Goal: Task Accomplishment & Management: Manage account settings

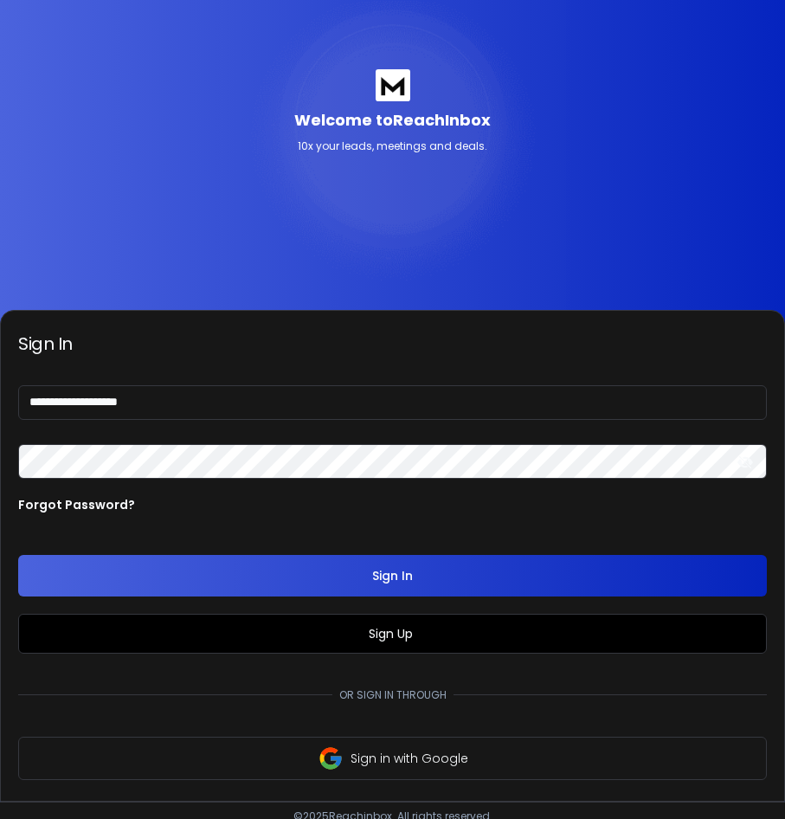
click at [382, 575] on button "Sign In" at bounding box center [392, 576] width 749 height 42
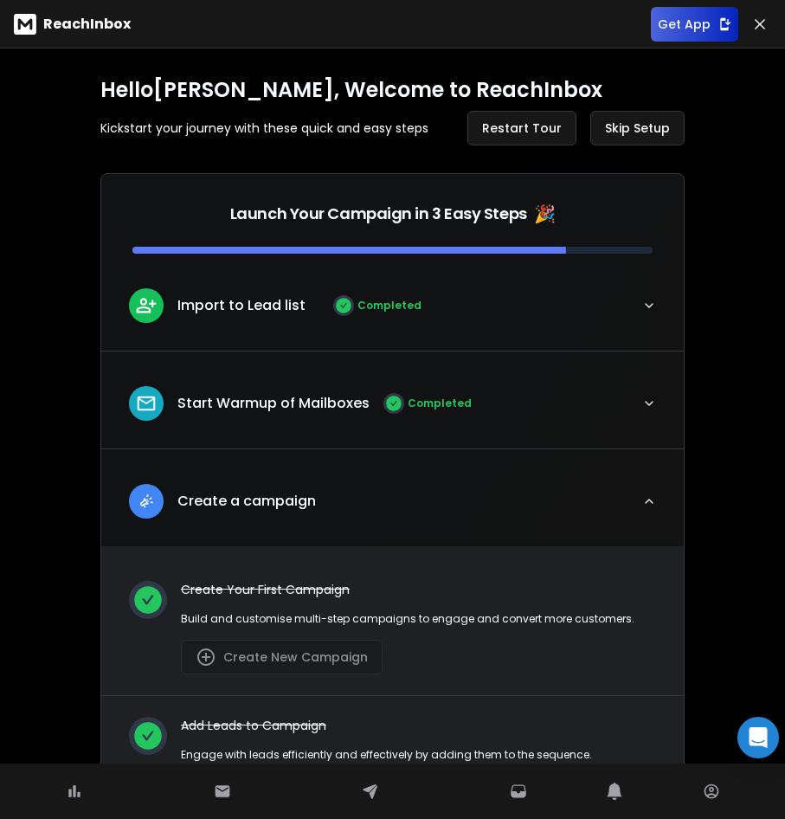
click at [759, 21] on icon at bounding box center [760, 24] width 16 height 16
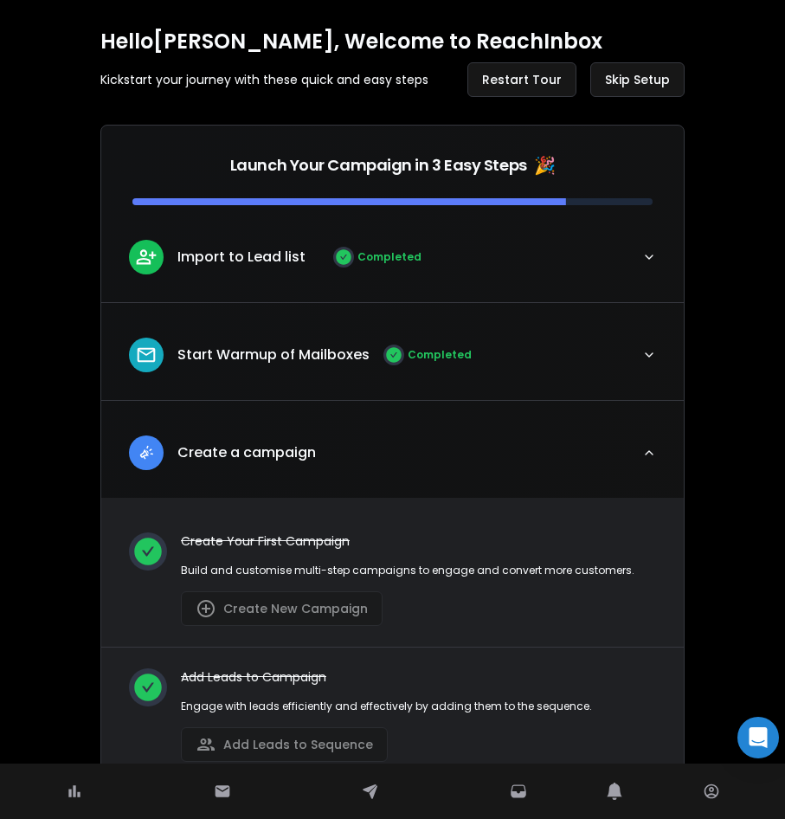
scroll to position [278, 0]
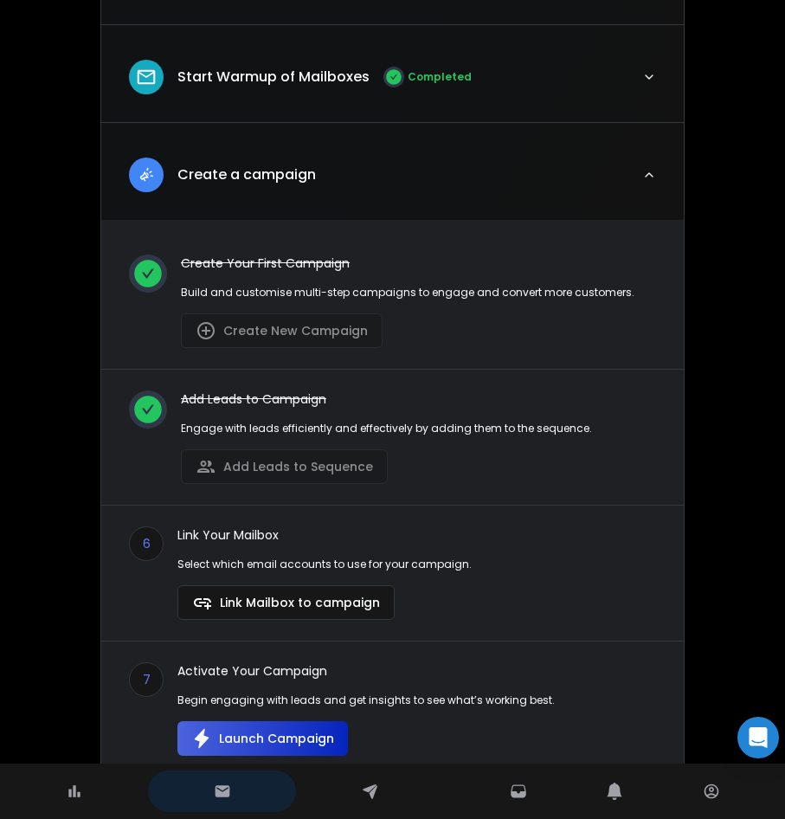
click at [225, 791] on icon at bounding box center [222, 790] width 15 height 11
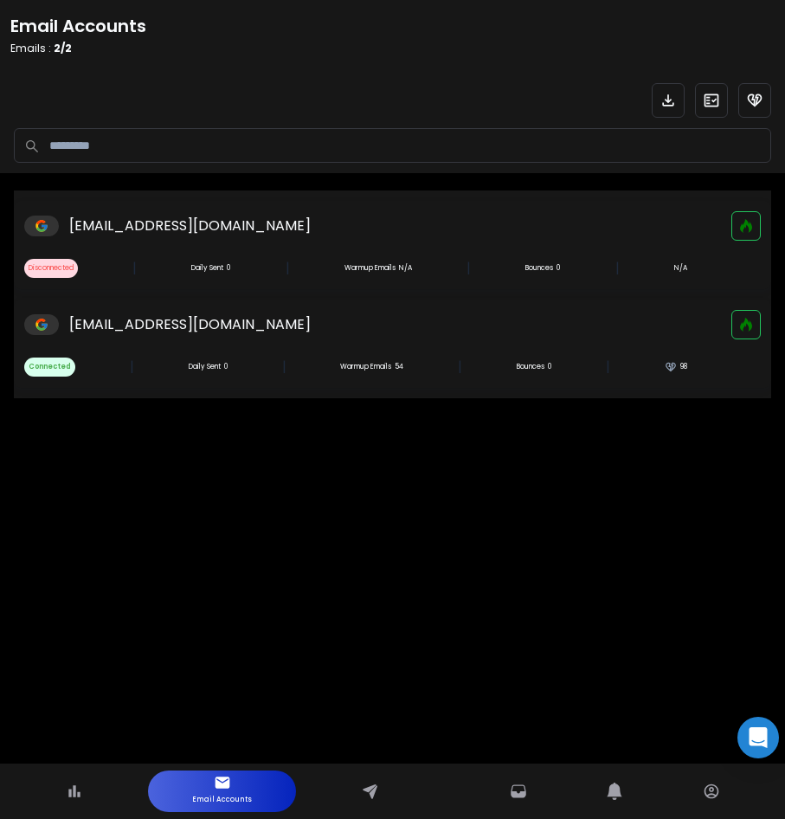
click at [154, 227] on p "kofalkontech@gmail.com" at bounding box center [190, 226] width 242 height 21
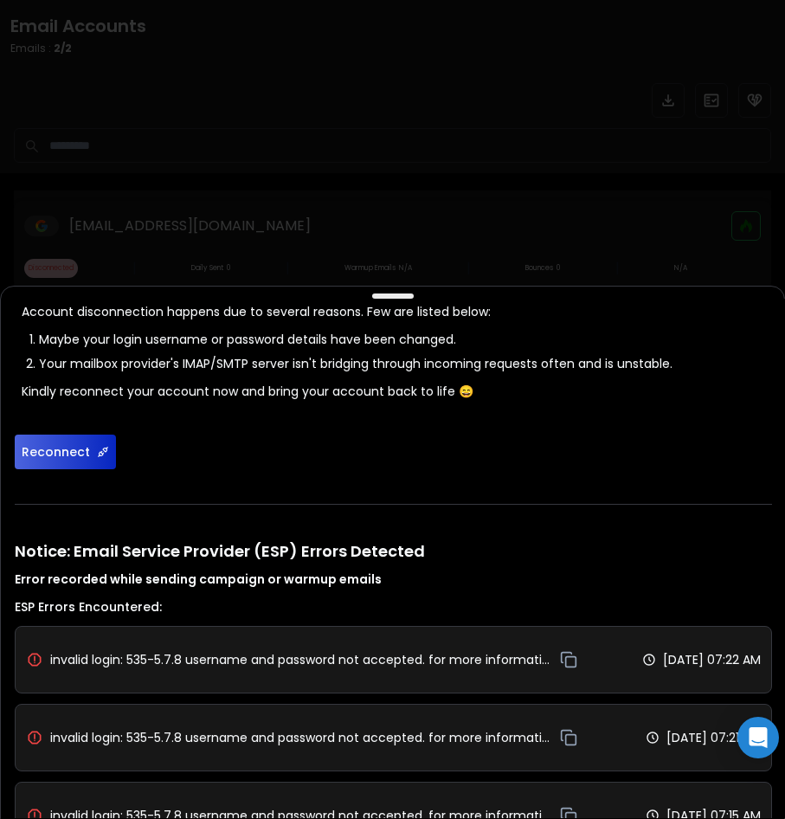
scroll to position [478, 0]
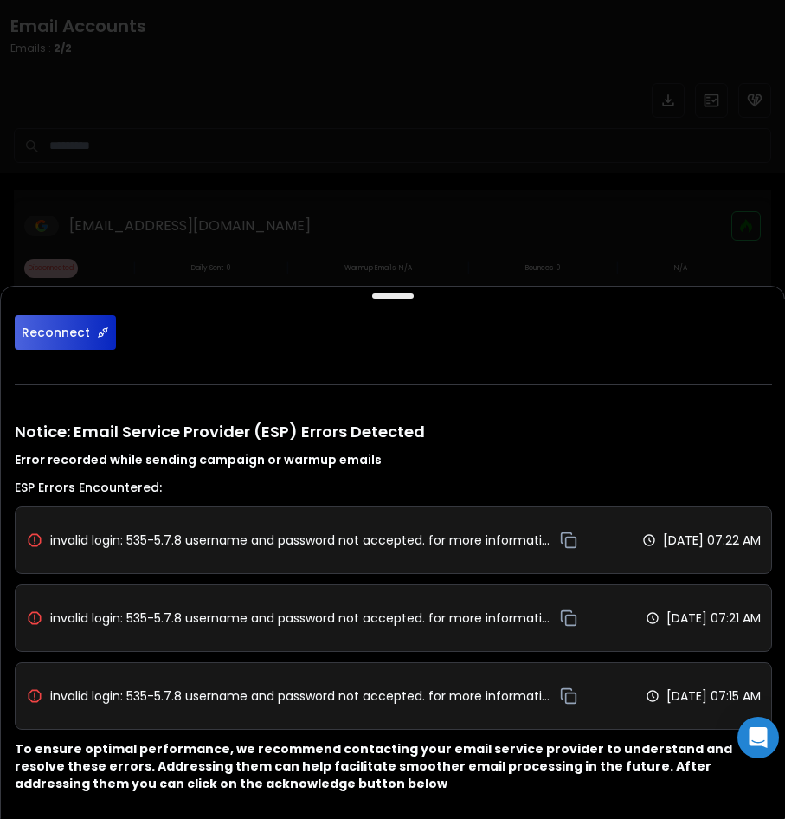
click at [71, 327] on button "Reconnect" at bounding box center [65, 332] width 101 height 35
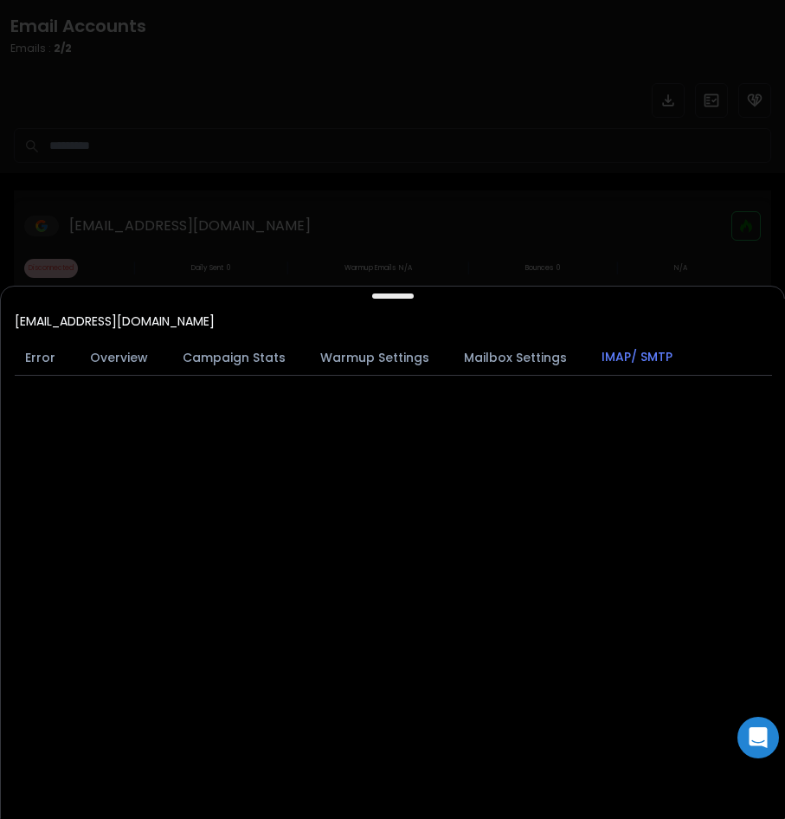
scroll to position [0, 0]
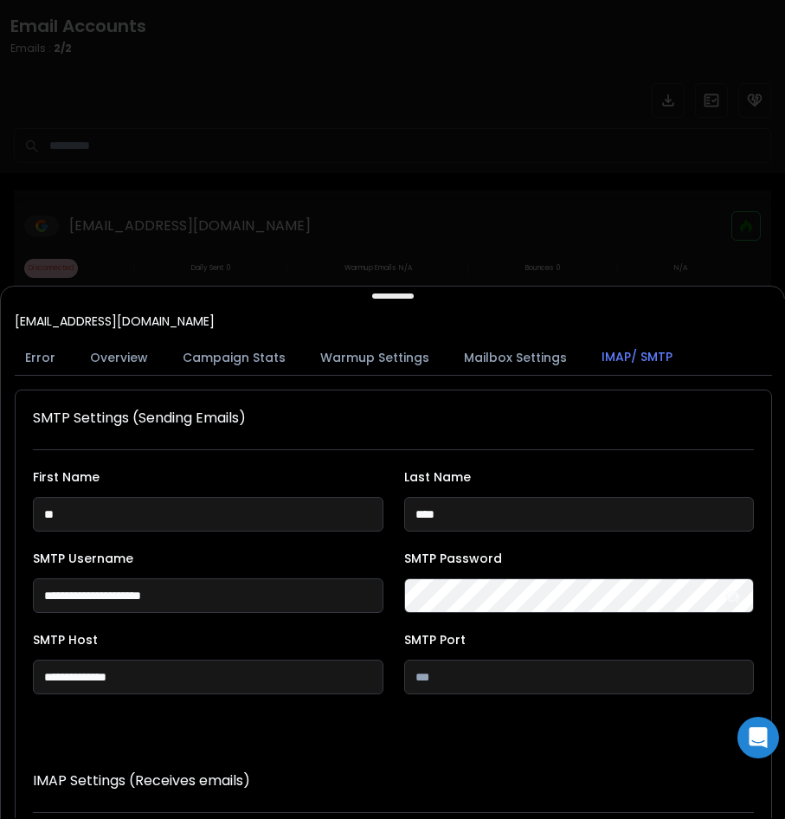
click at [731, 597] on icon at bounding box center [733, 597] width 16 height 16
click at [731, 597] on icon at bounding box center [732, 596] width 5 height 5
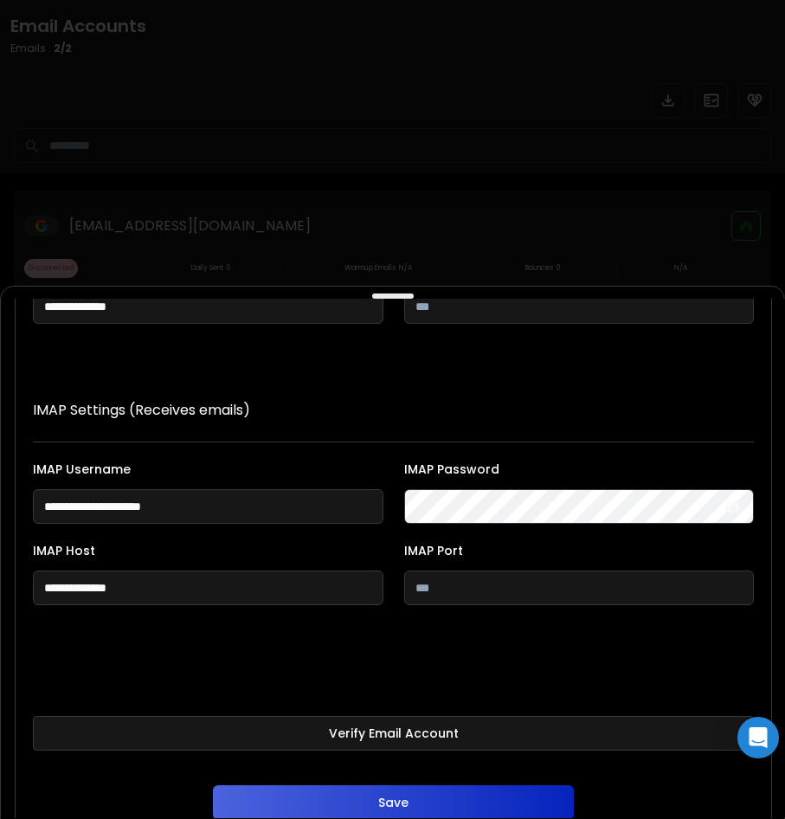
scroll to position [404, 0]
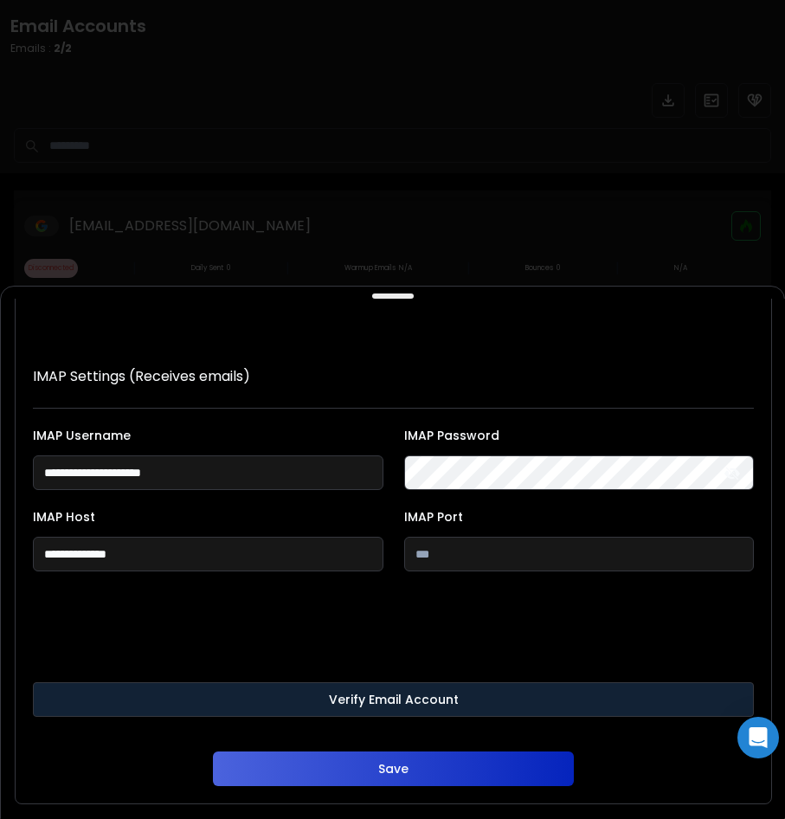
click at [396, 694] on button "Verify Email Account" at bounding box center [393, 699] width 721 height 35
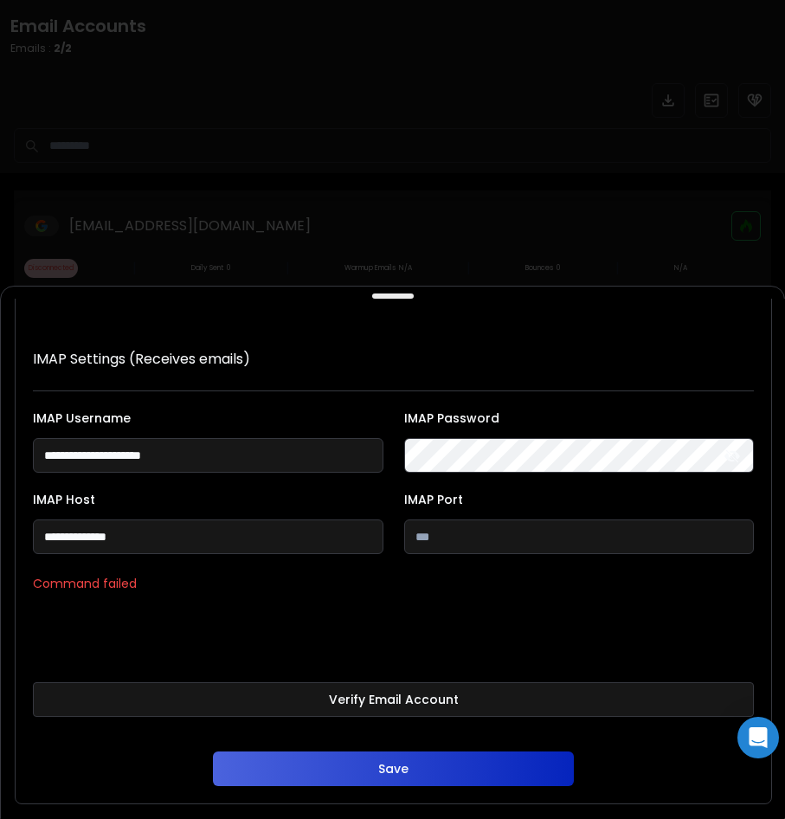
scroll to position [0, 0]
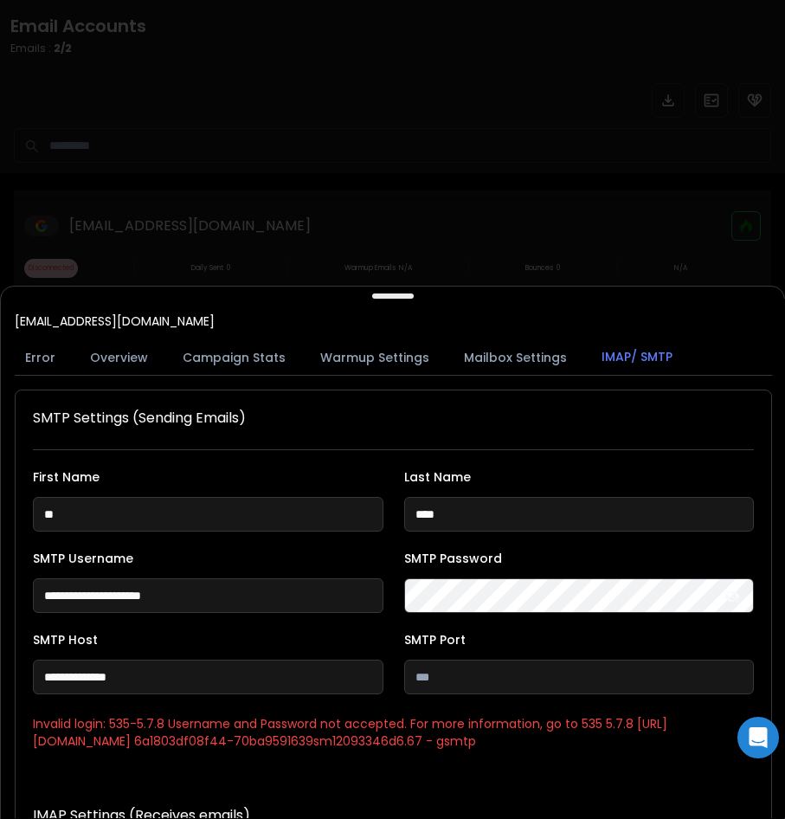
click at [40, 356] on button "Error" at bounding box center [40, 357] width 51 height 38
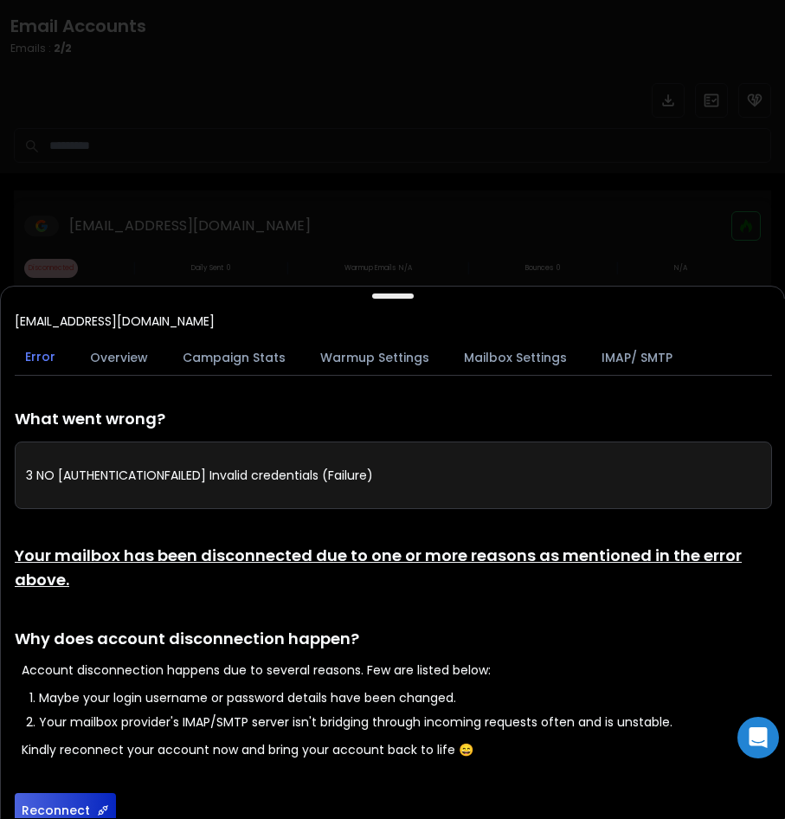
click at [120, 356] on button "Overview" at bounding box center [119, 357] width 79 height 38
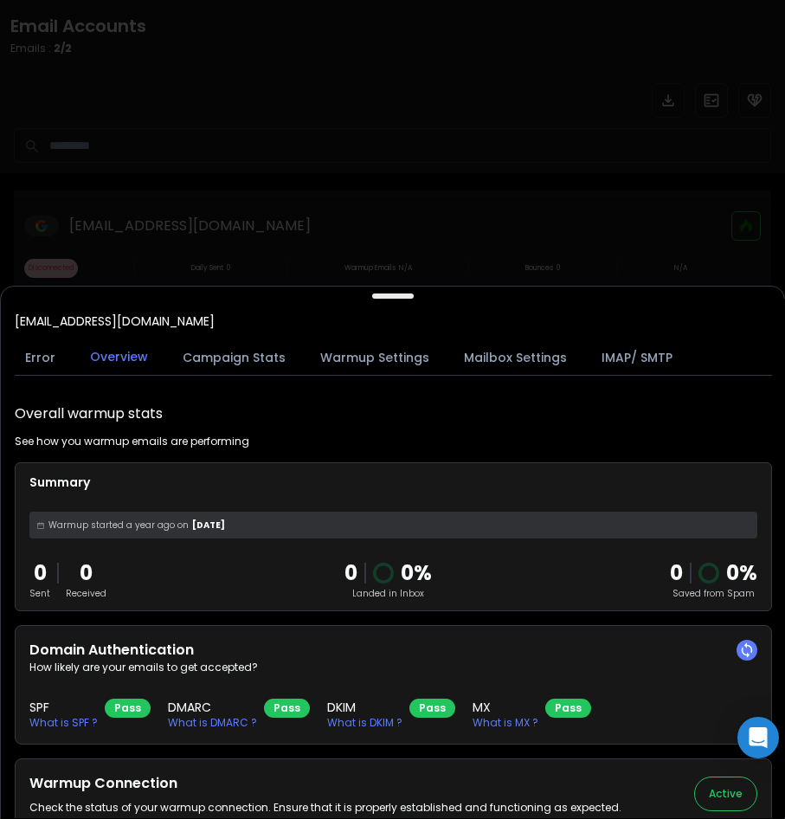
click at [201, 355] on button "Campaign Stats" at bounding box center [234, 357] width 124 height 38
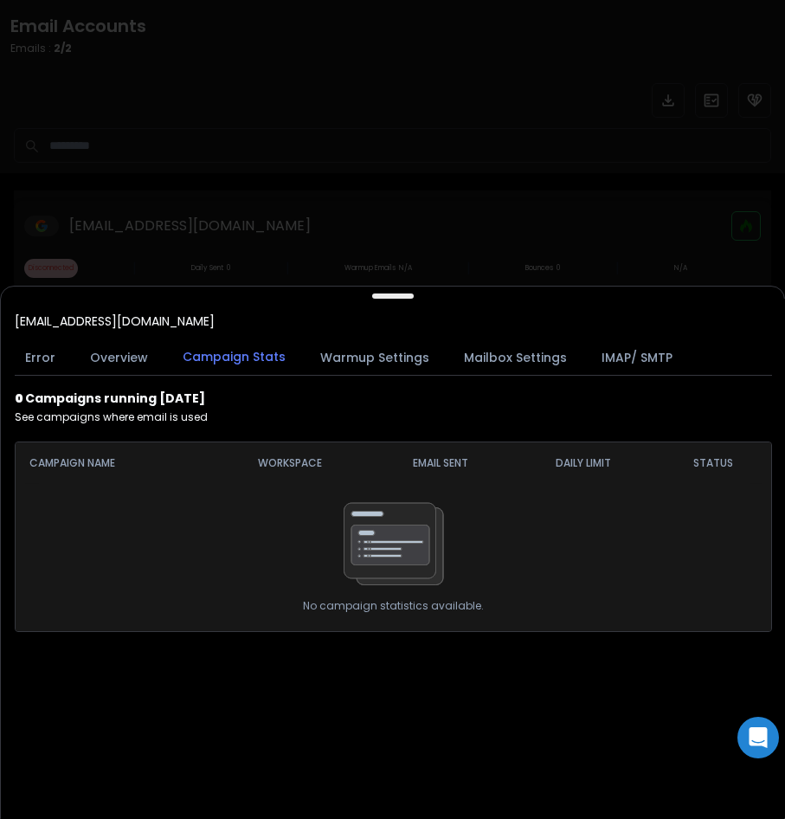
click at [509, 356] on button "Mailbox Settings" at bounding box center [516, 357] width 124 height 38
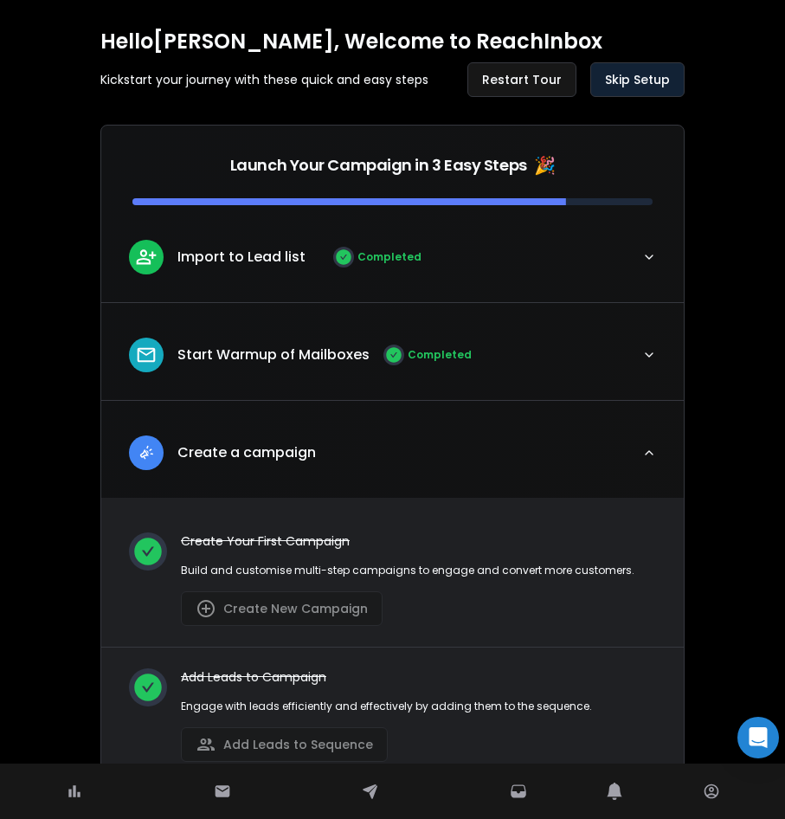
click at [653, 81] on span "Skip Setup" at bounding box center [637, 79] width 65 height 17
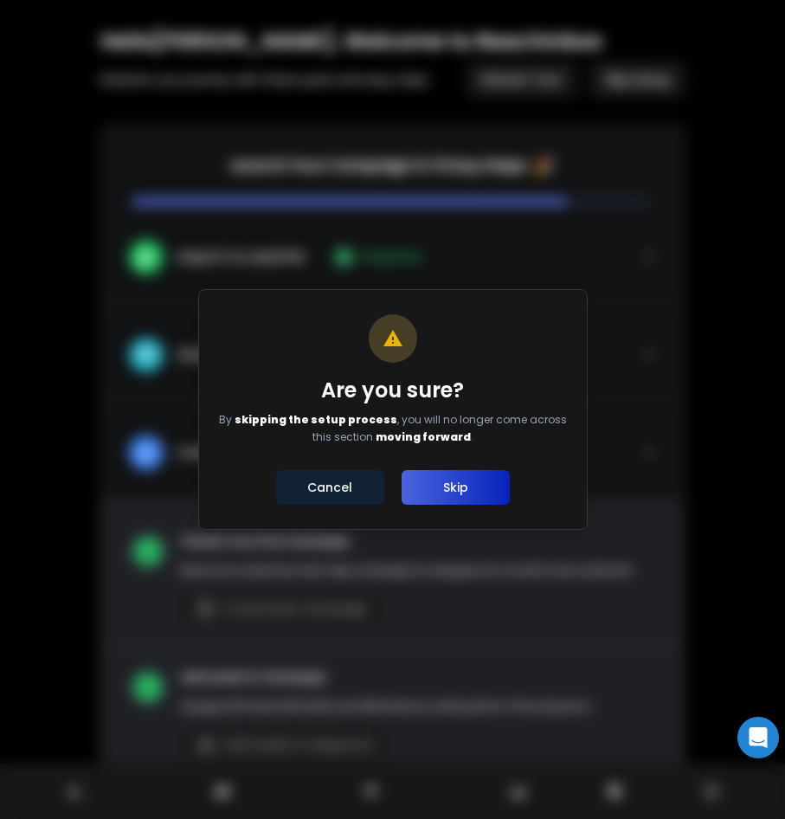
click at [454, 492] on button "Skip" at bounding box center [456, 487] width 108 height 35
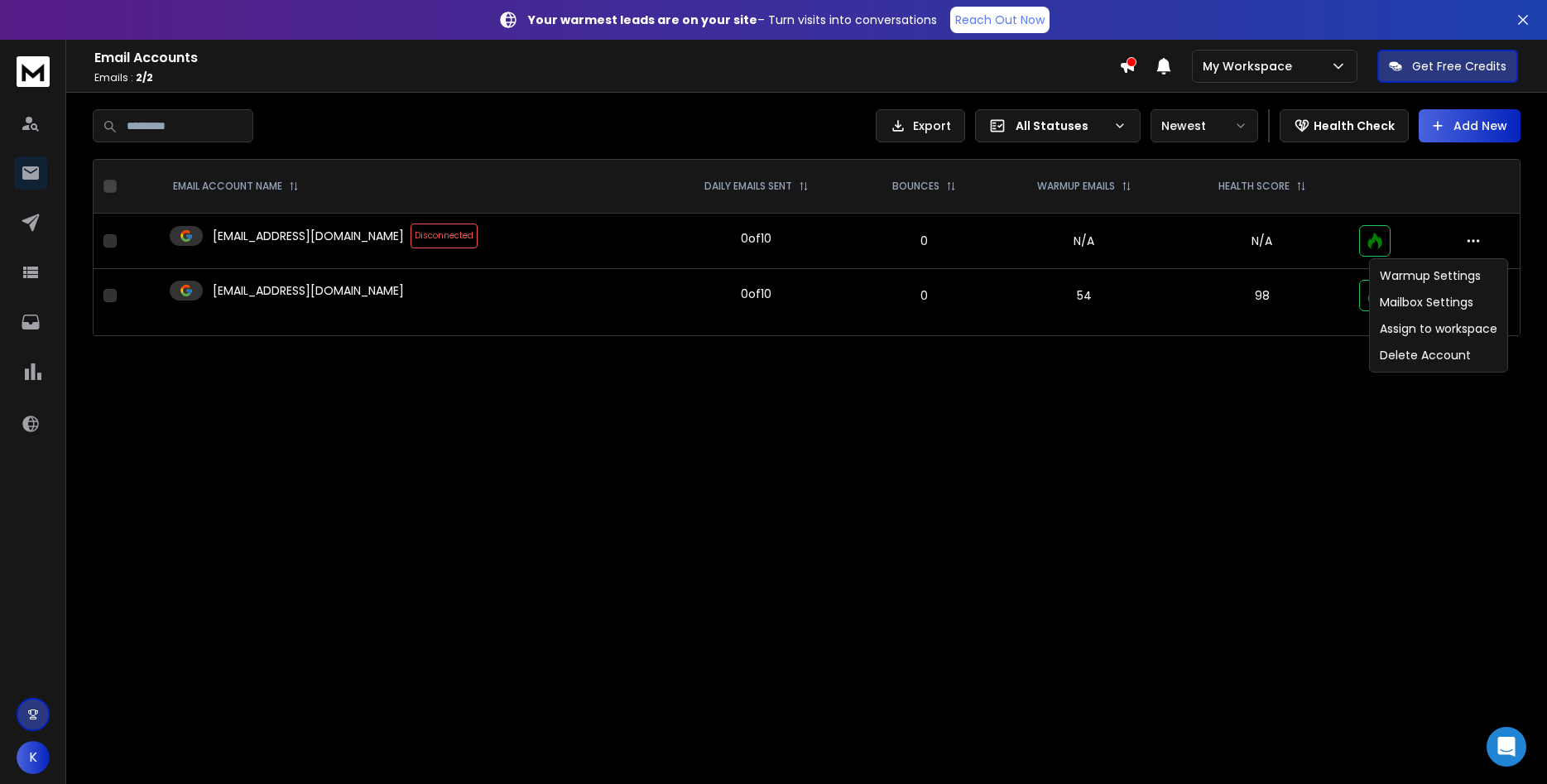
click at [750, 240] on icon at bounding box center [1473, 241] width 15 height 15
click at [750, 385] on div "Your warmest leads are on your site – Turn visits into conversations Reach Out …" at bounding box center [774, 392] width 1547 height 784
click at [750, 291] on button at bounding box center [1473, 294] width 73 height 28
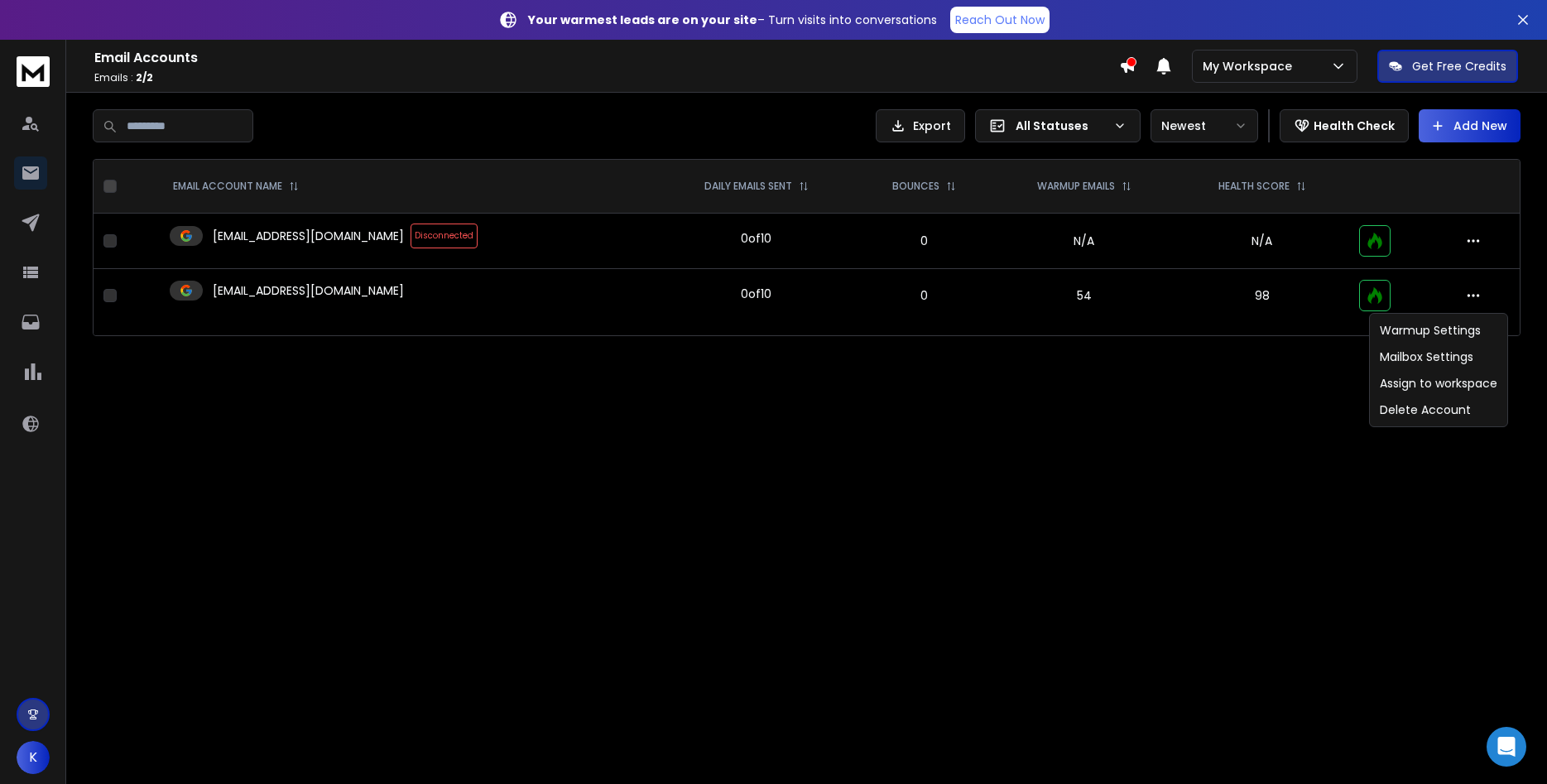
click at [491, 312] on td "customerontap@gmail.com" at bounding box center [408, 295] width 497 height 54
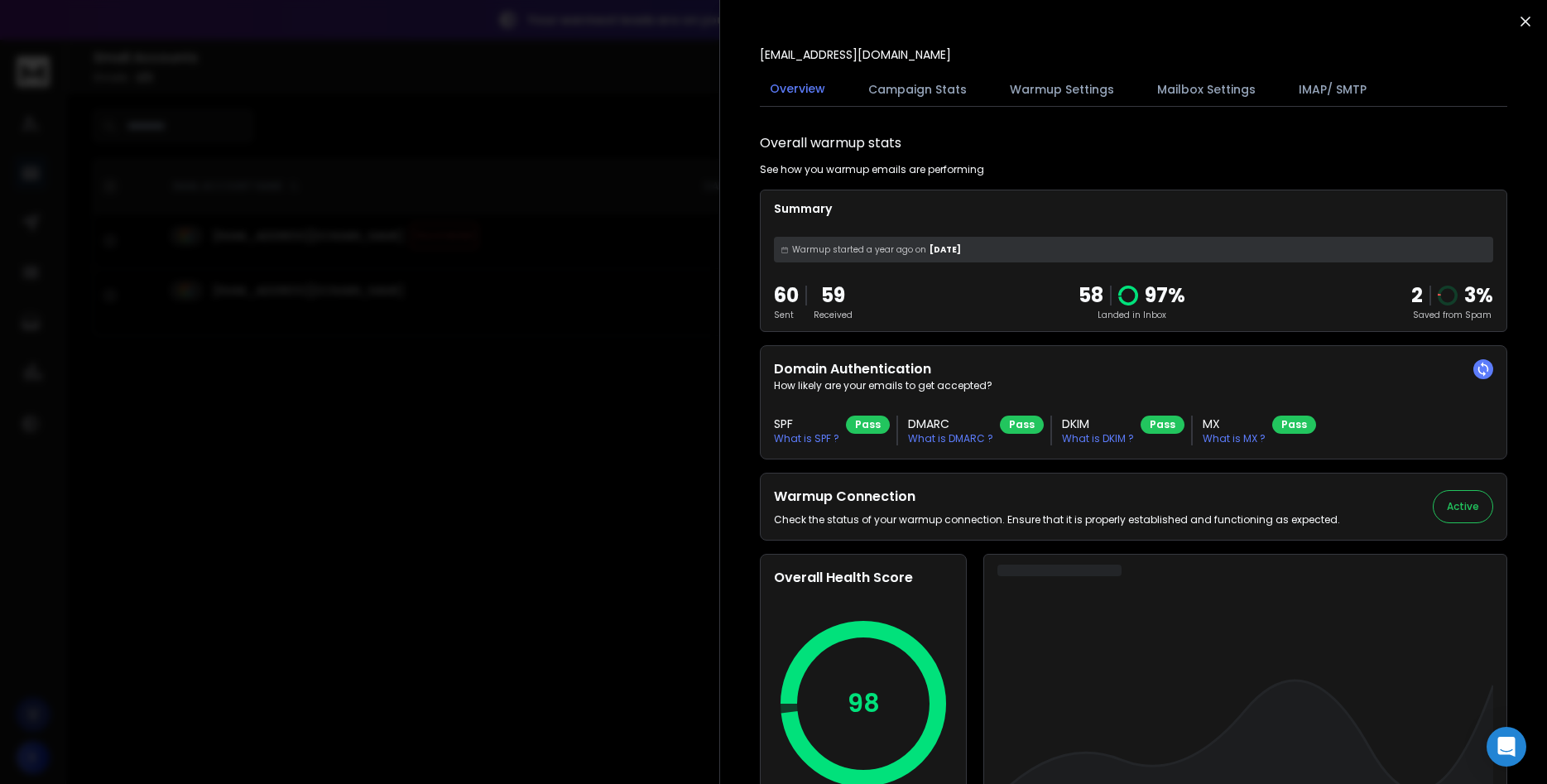
click at [750, 17] on icon "button" at bounding box center [1525, 21] width 16 height 16
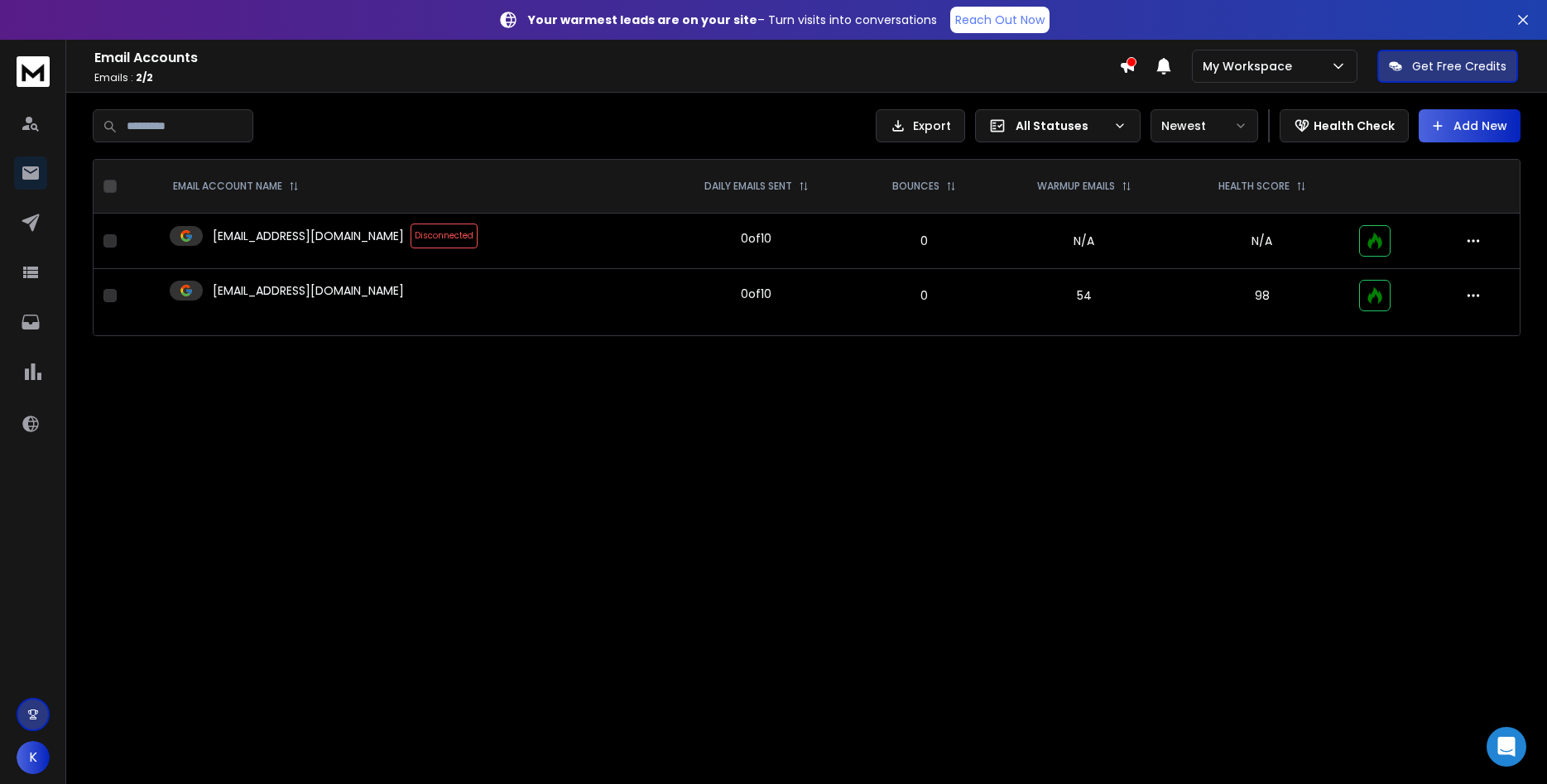
click at [577, 245] on div "kofalkontech@gmail.com Disconnected" at bounding box center [407, 236] width 477 height 25
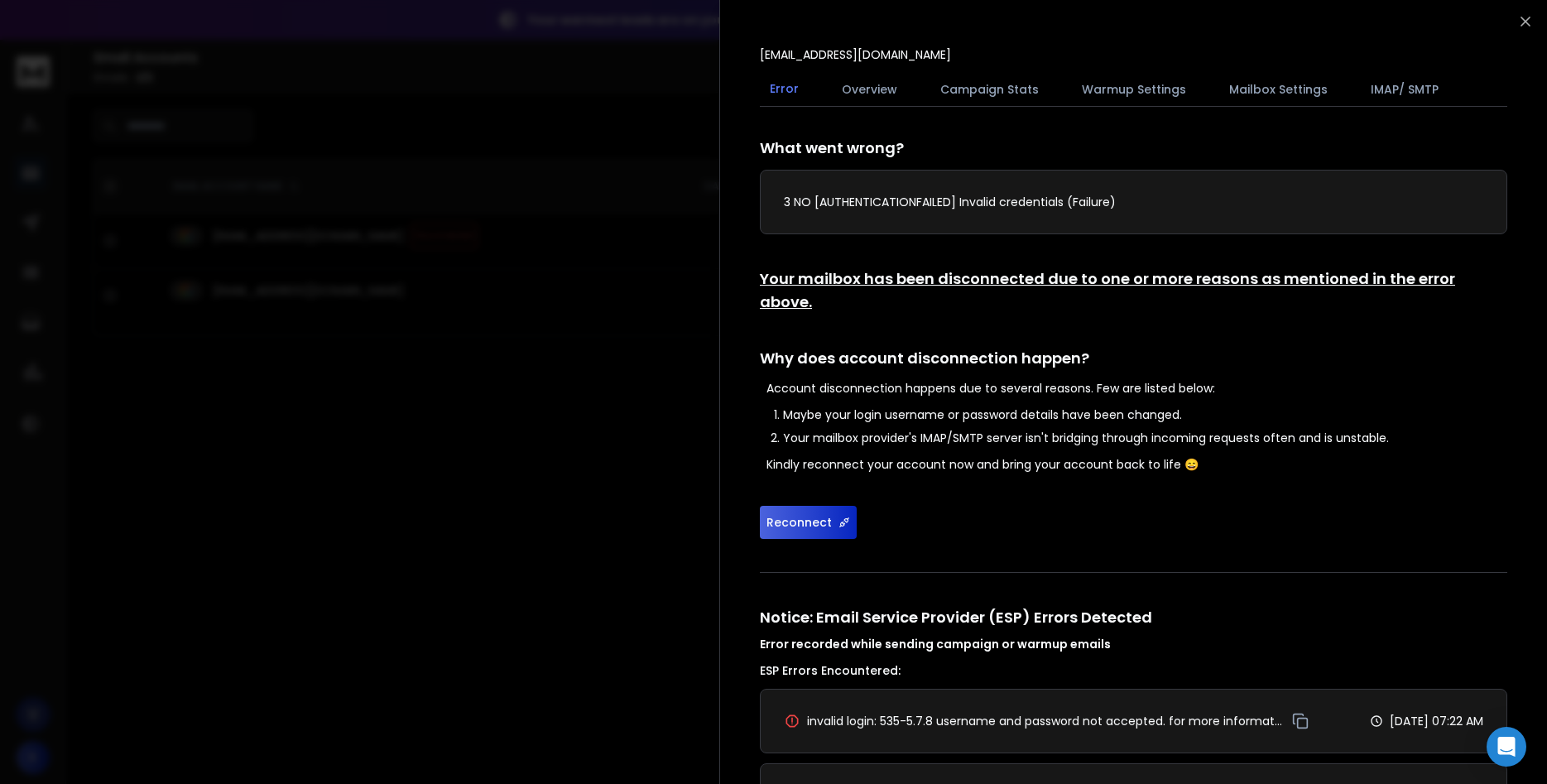
click at [750, 506] on button "Reconnect" at bounding box center [808, 522] width 97 height 33
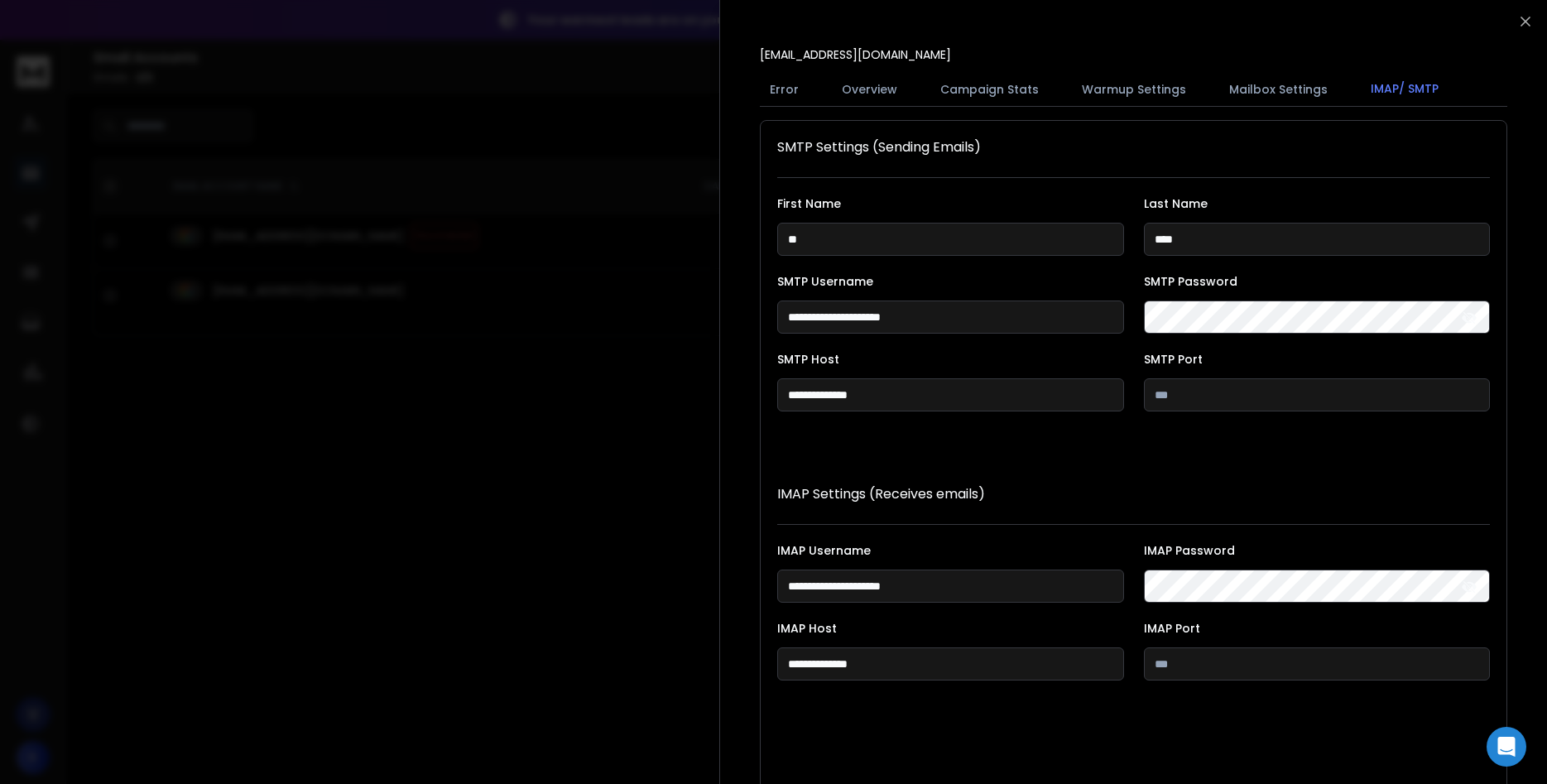
click at [750, 317] on icon at bounding box center [1470, 318] width 15 height 15
click at [750, 590] on icon at bounding box center [1470, 587] width 15 height 10
click at [750, 88] on button "Mailbox Settings" at bounding box center [1278, 89] width 119 height 36
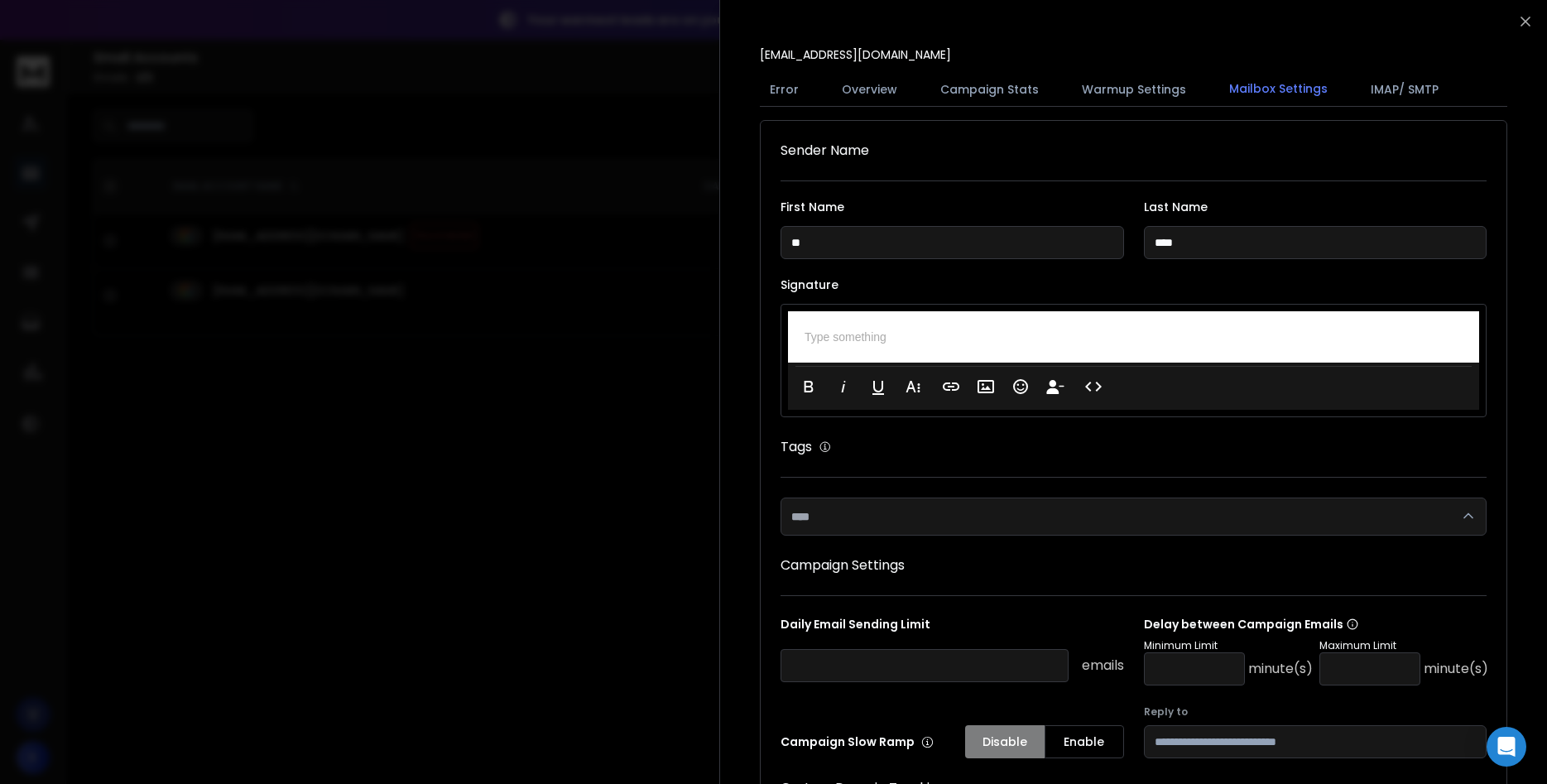
click at [750, 94] on button "Warmup Settings" at bounding box center [1134, 89] width 124 height 36
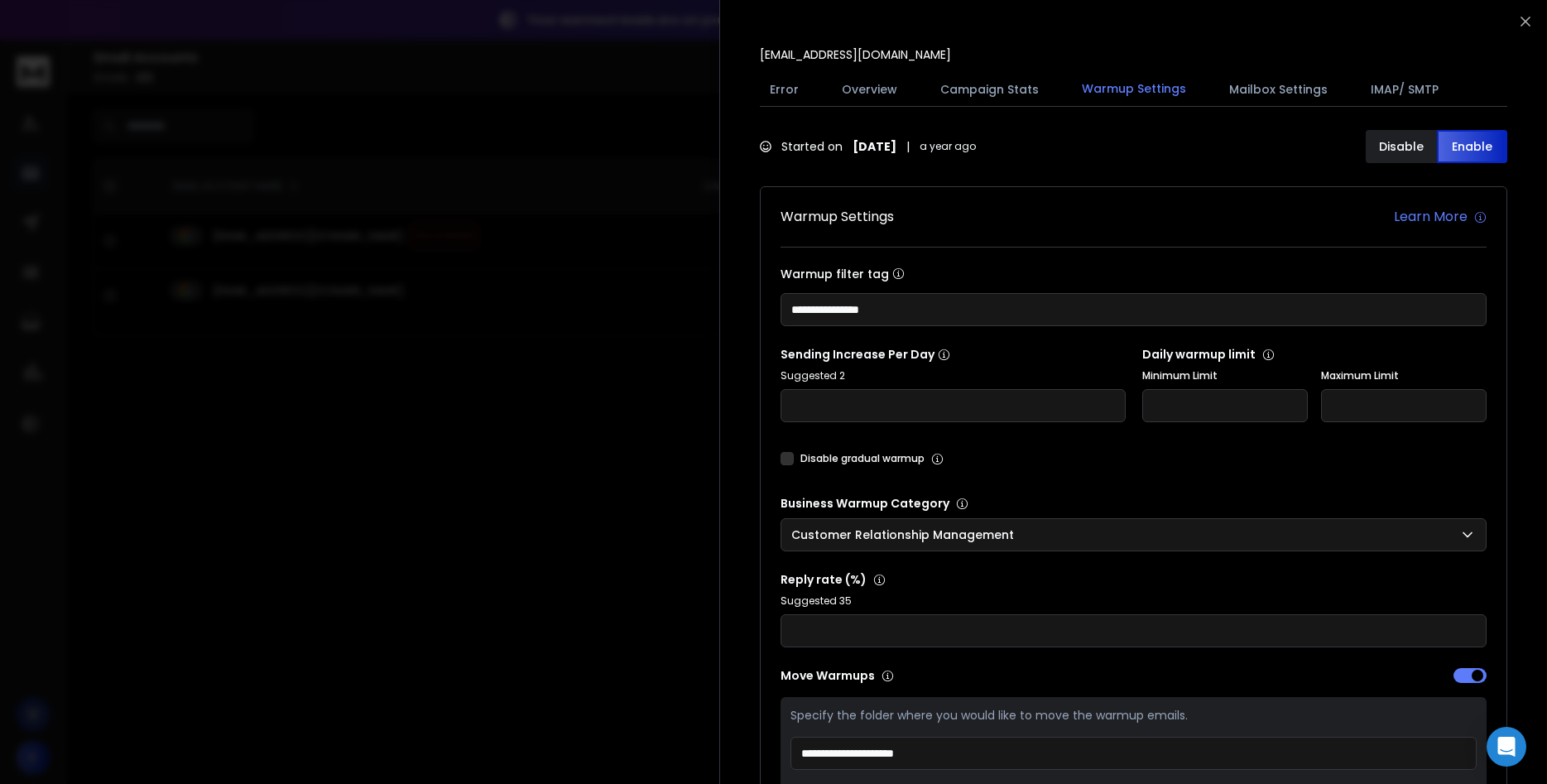
click at [750, 90] on button "Campaign Stats" at bounding box center [990, 89] width 119 height 36
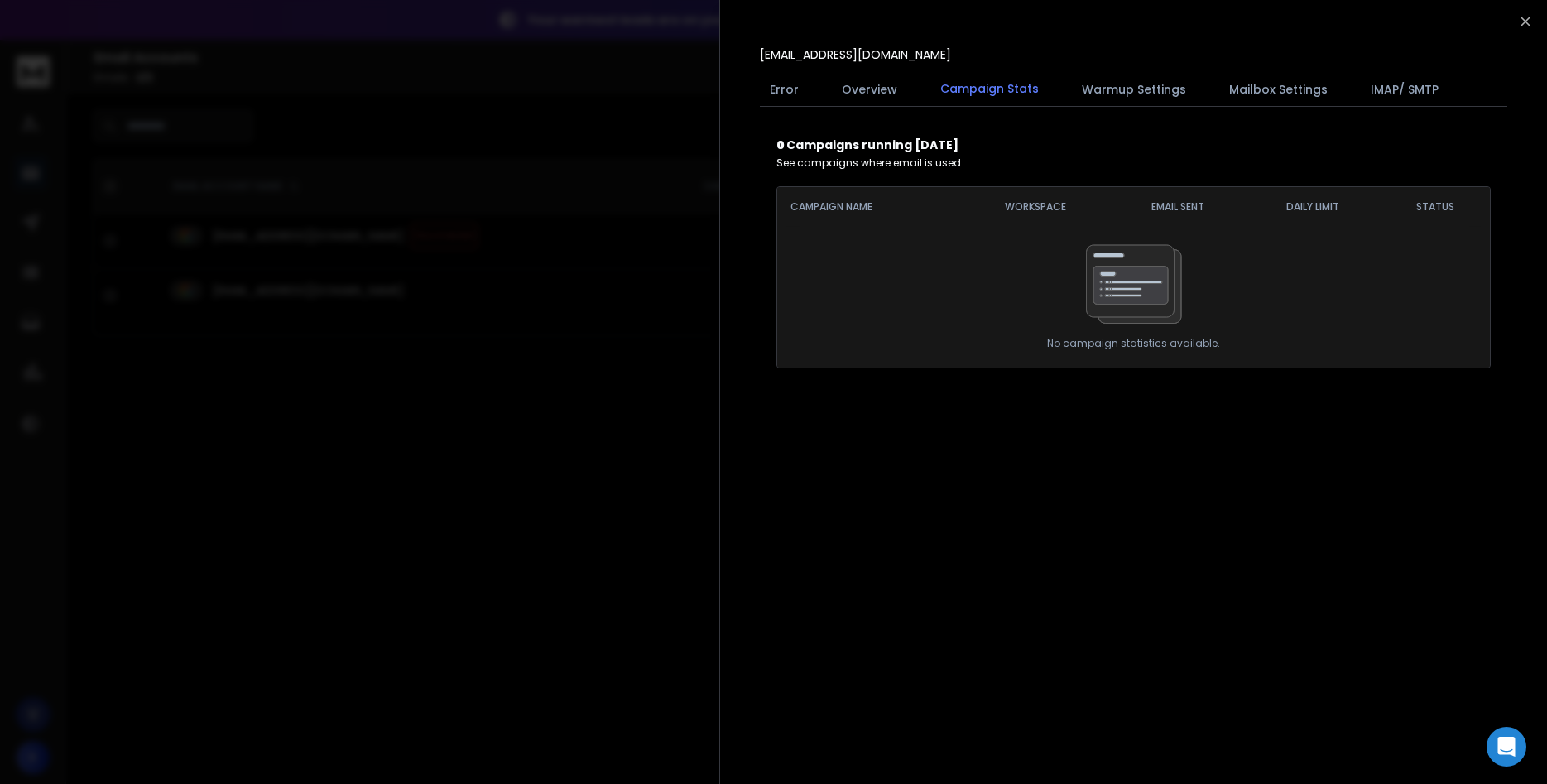
click at [750, 81] on button "Overview" at bounding box center [869, 89] width 76 height 36
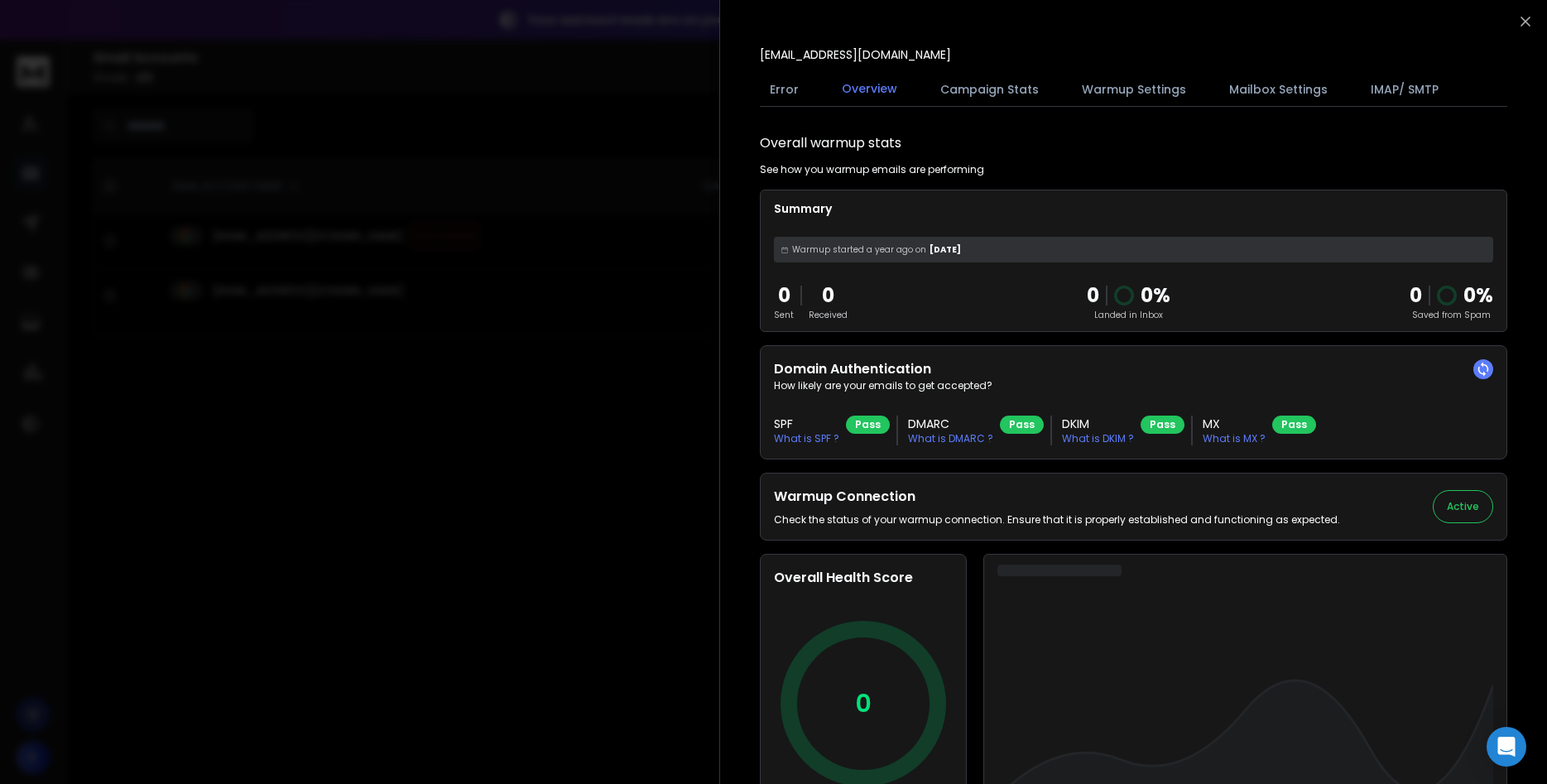
click at [750, 87] on button "Error" at bounding box center [784, 89] width 49 height 36
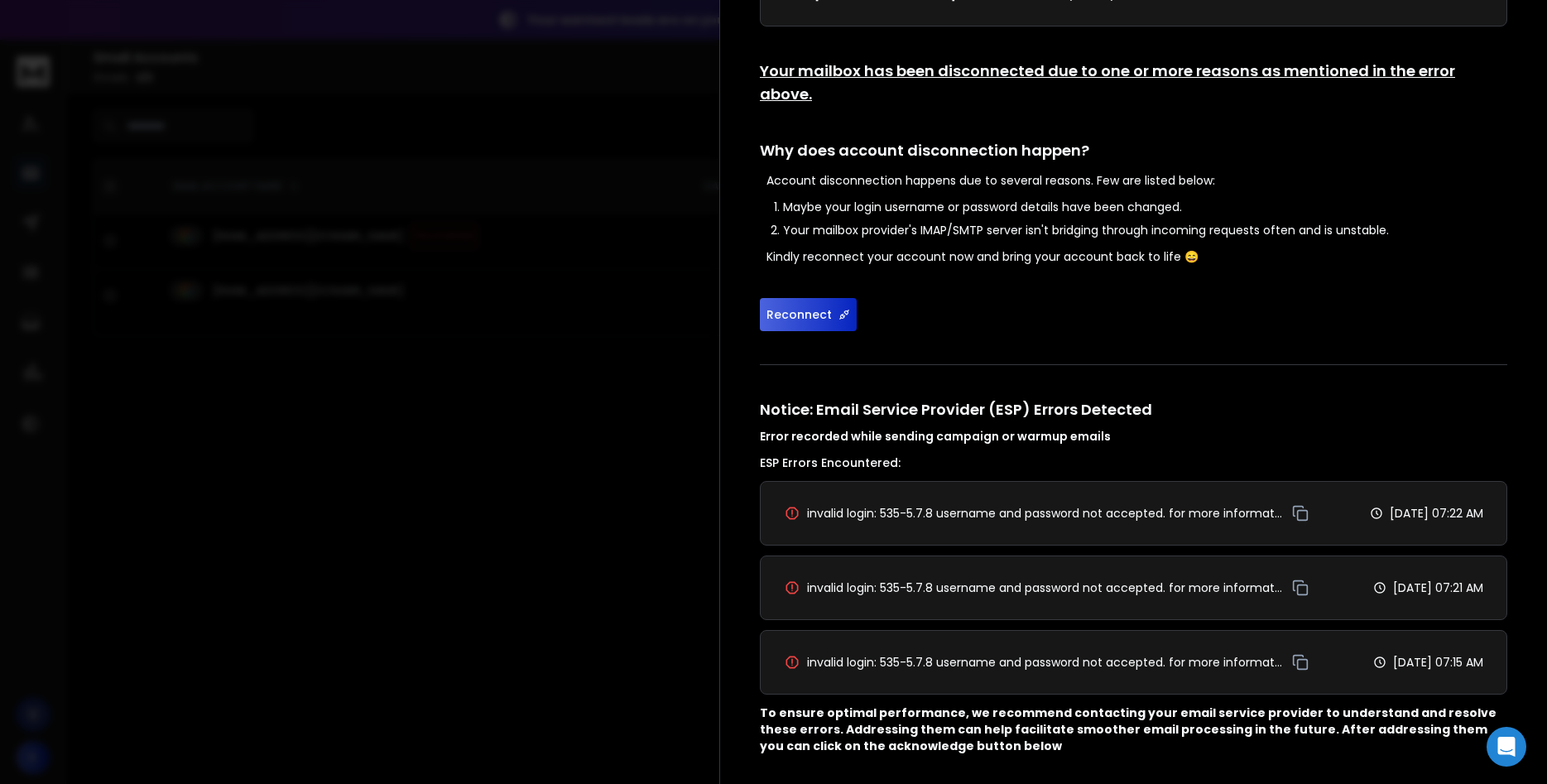
scroll to position [268, 0]
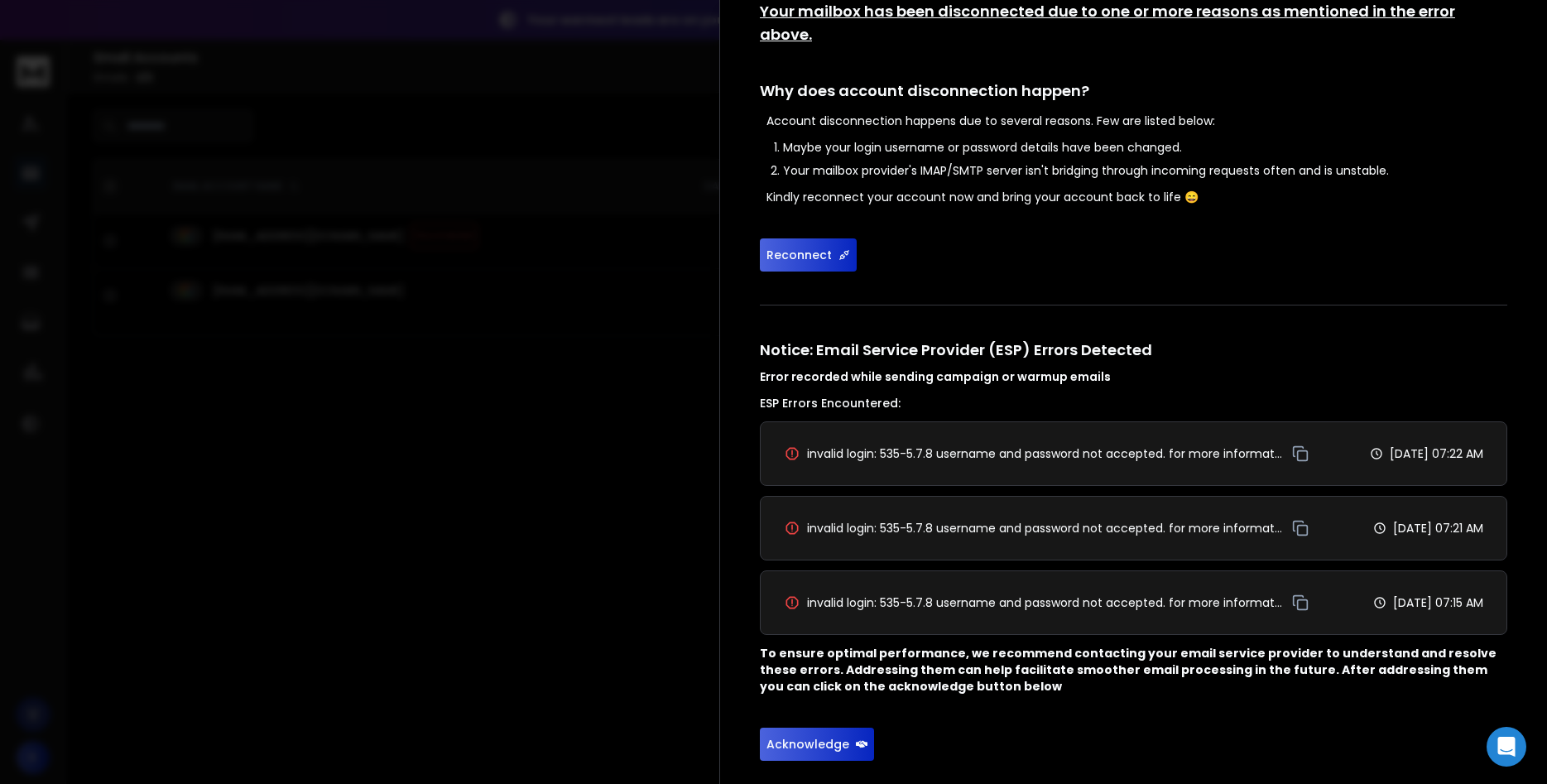
click at [750, 728] on button "Acknowledge" at bounding box center [817, 744] width 114 height 33
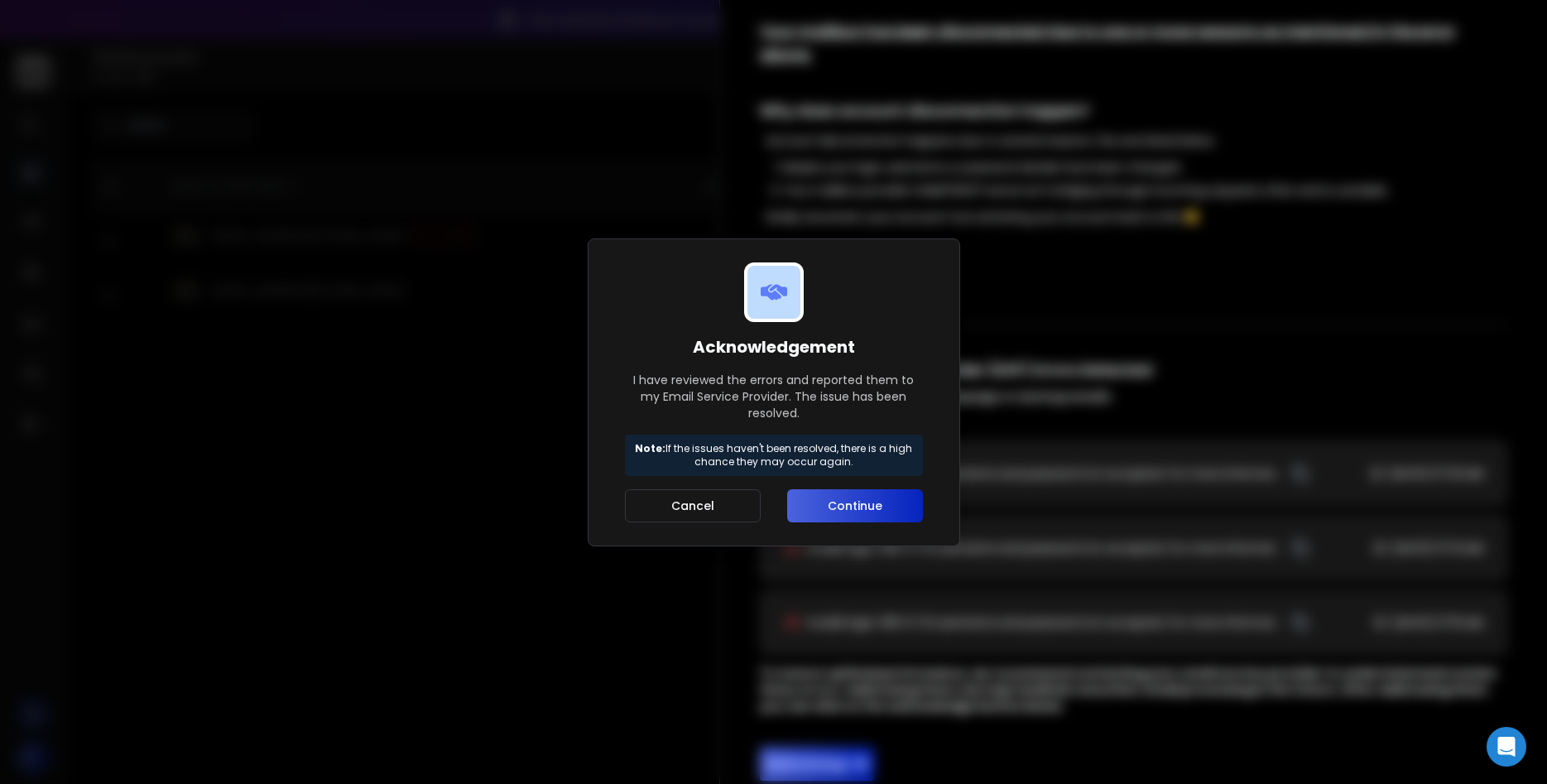
scroll to position [287, 0]
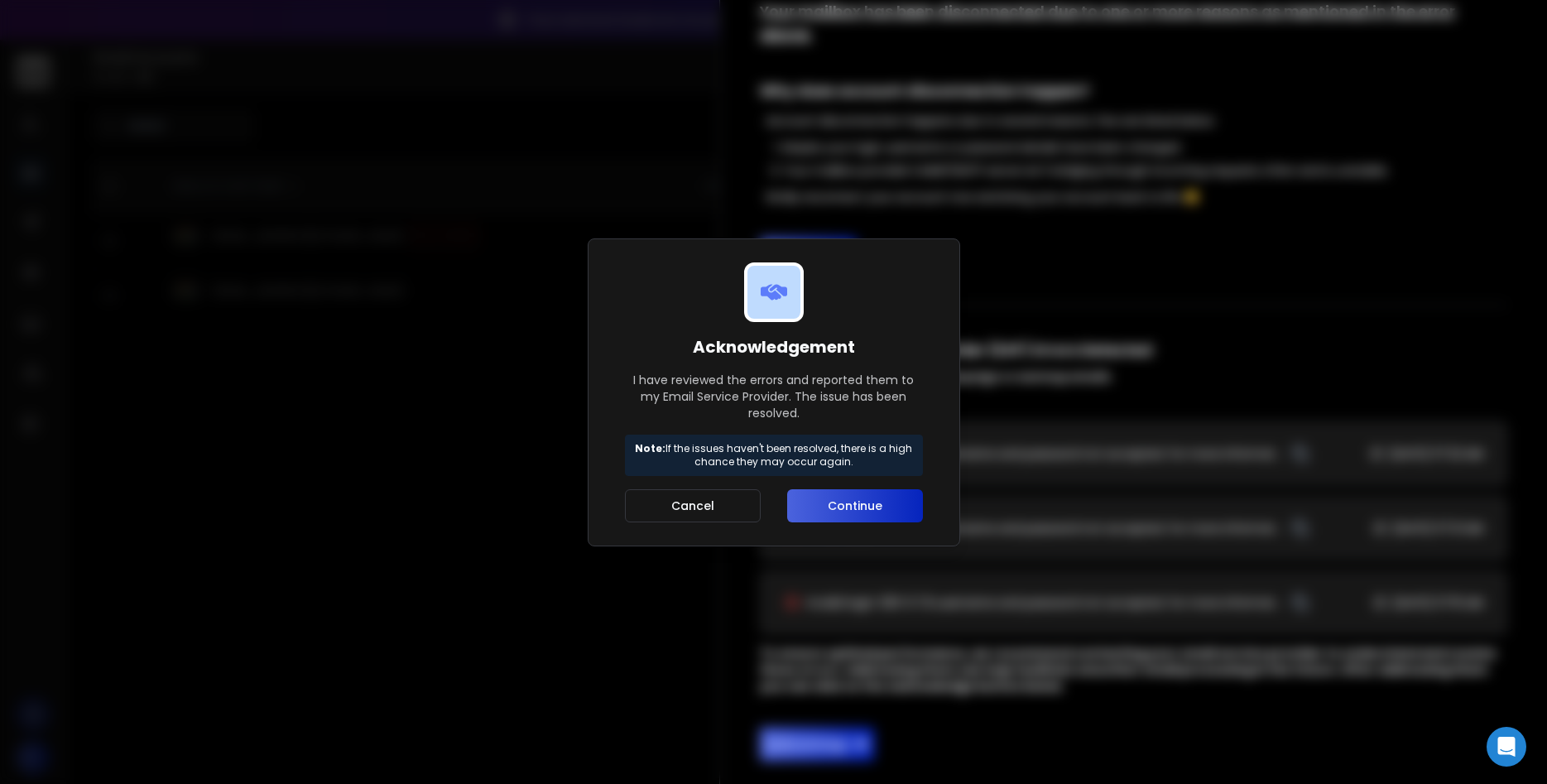
click at [750, 555] on div "Acknowledgement I have reviewed the errors and reported them to my Email Servic…" at bounding box center [774, 392] width 1547 height 341
click at [690, 500] on button "Cancel" at bounding box center [693, 506] width 137 height 33
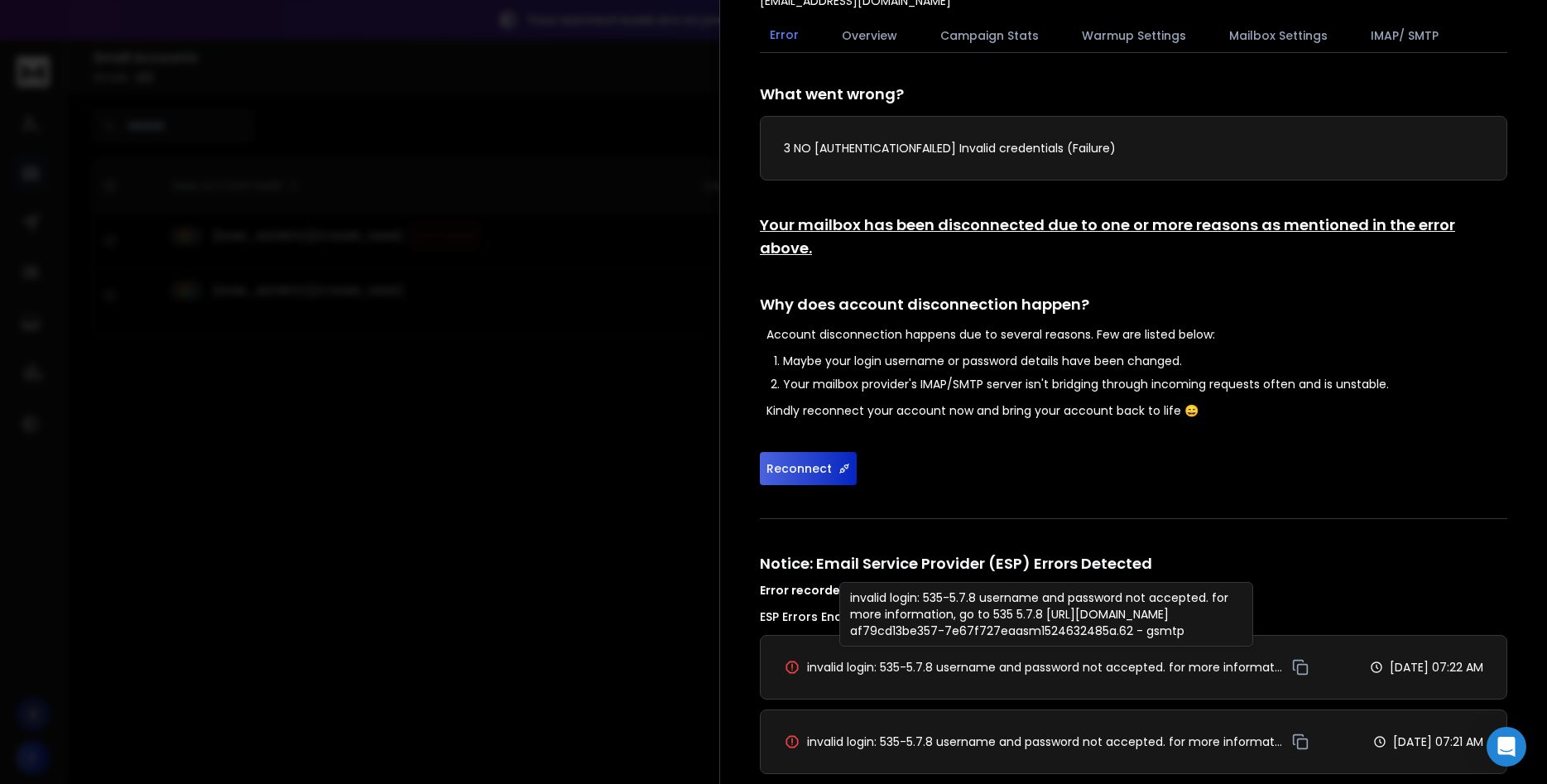
scroll to position [0, 0]
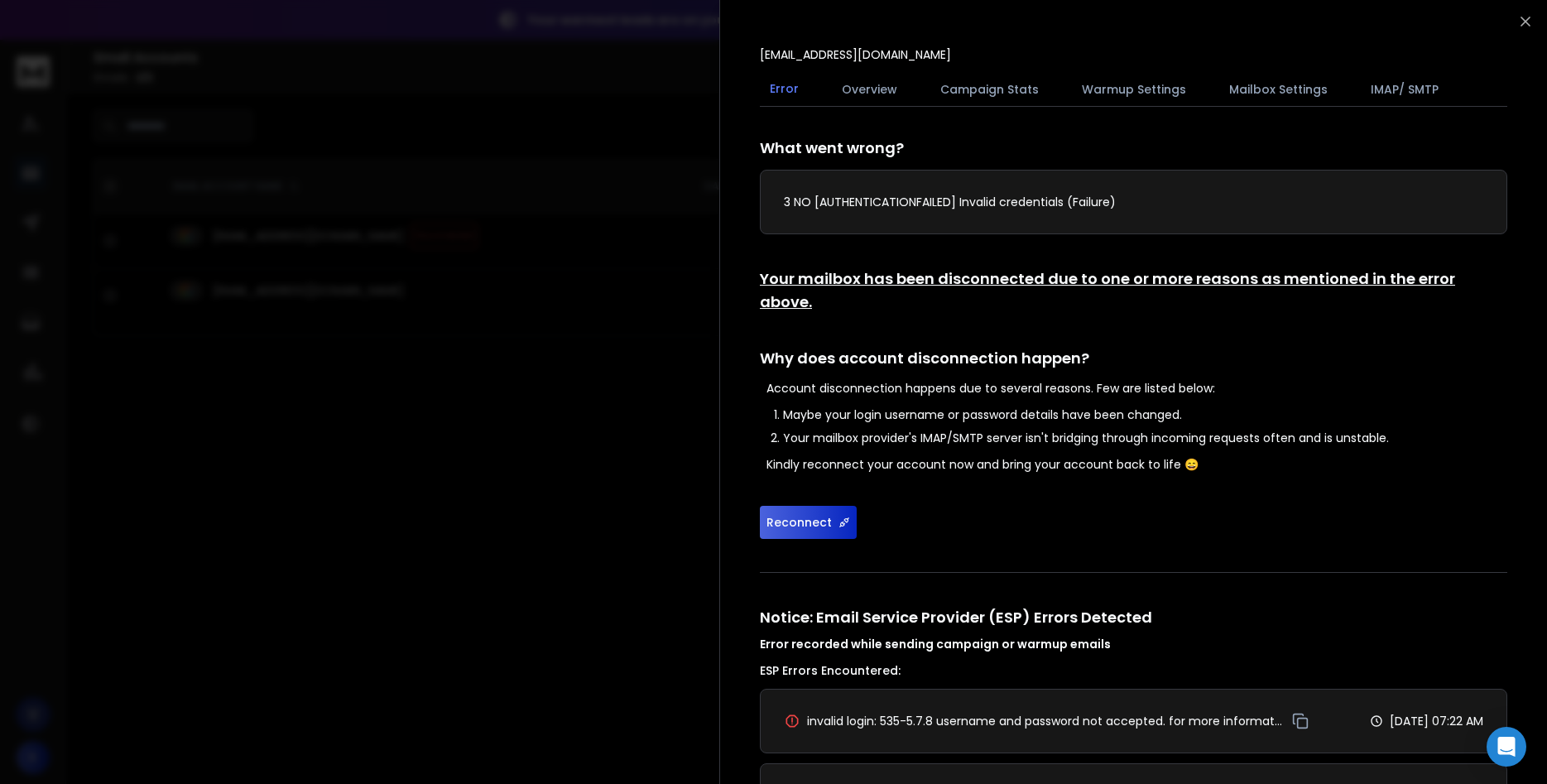
click at [750, 506] on button "Reconnect" at bounding box center [808, 522] width 97 height 33
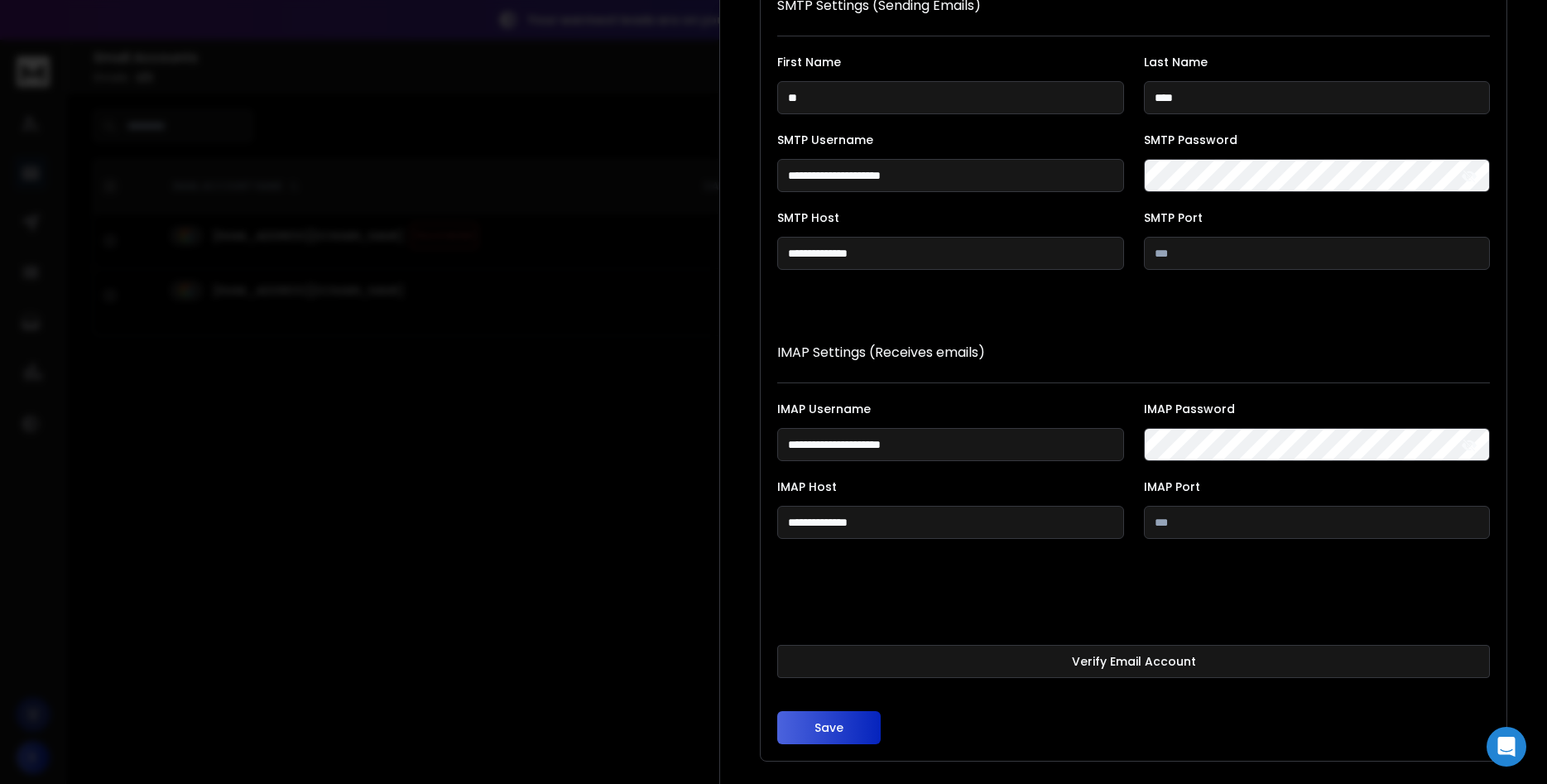
scroll to position [165, 0]
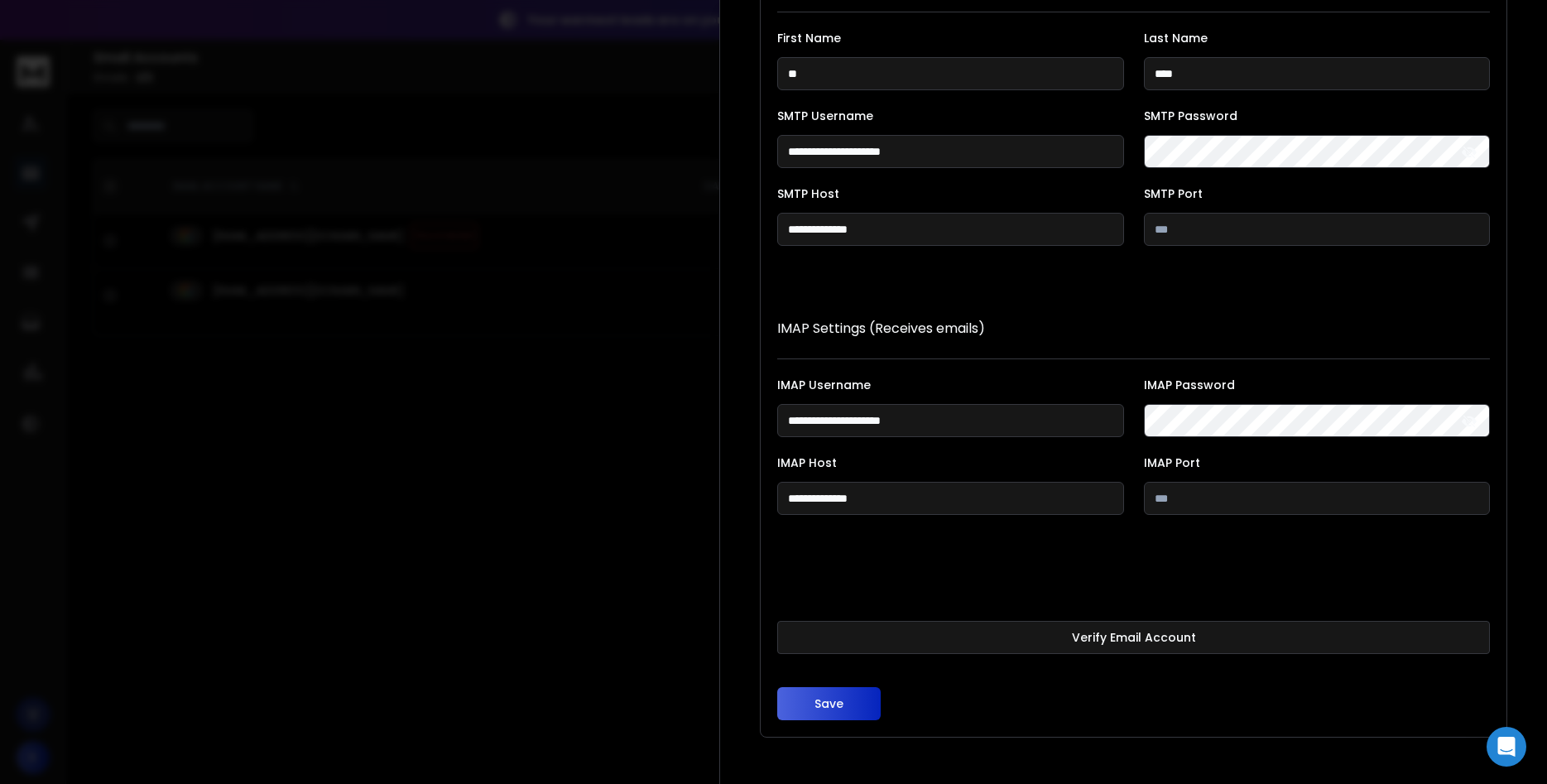
click at [750, 702] on button "Save" at bounding box center [829, 704] width 103 height 33
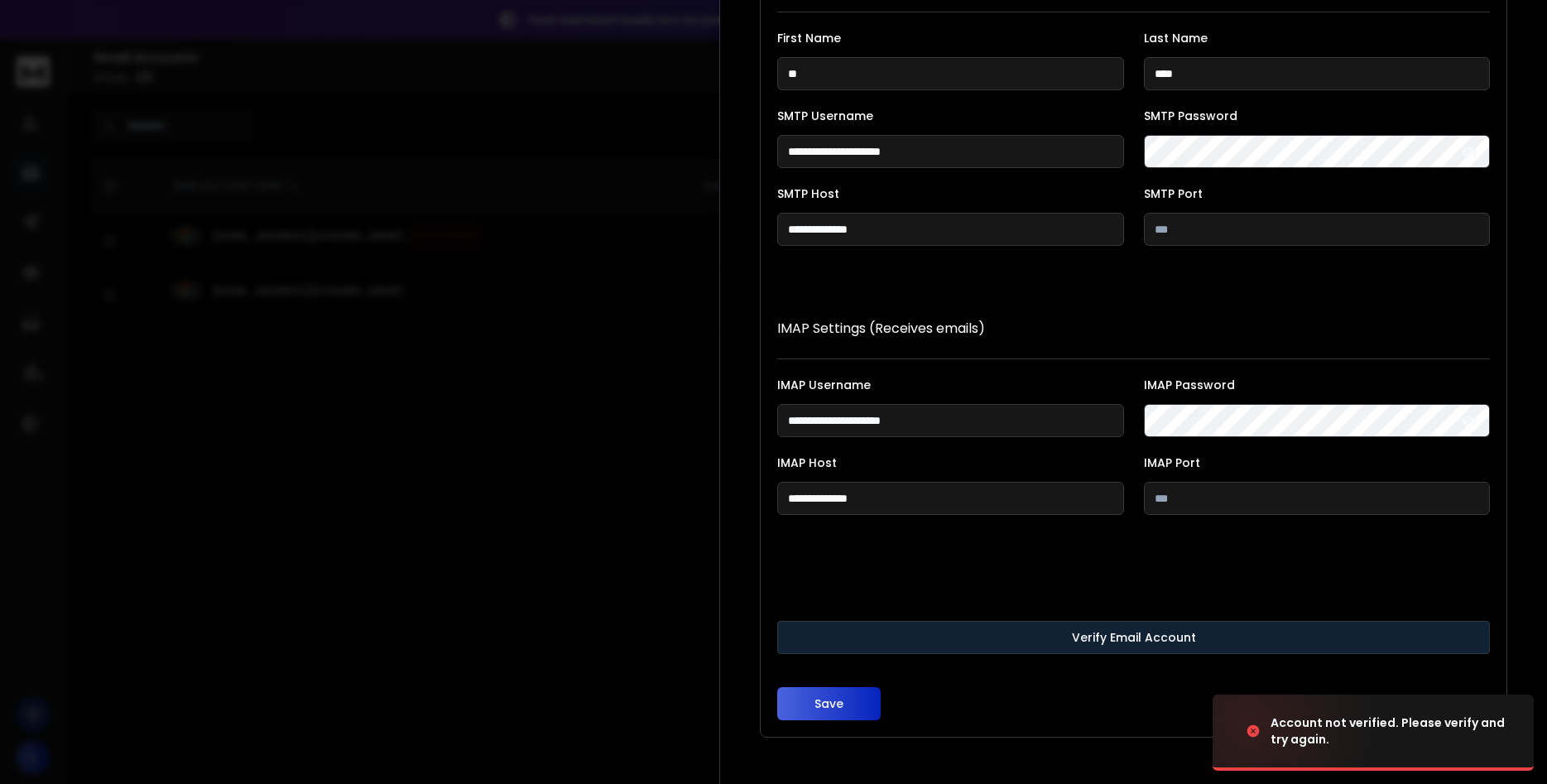
click at [750, 629] on button "Verify Email Account" at bounding box center [1133, 637] width 712 height 33
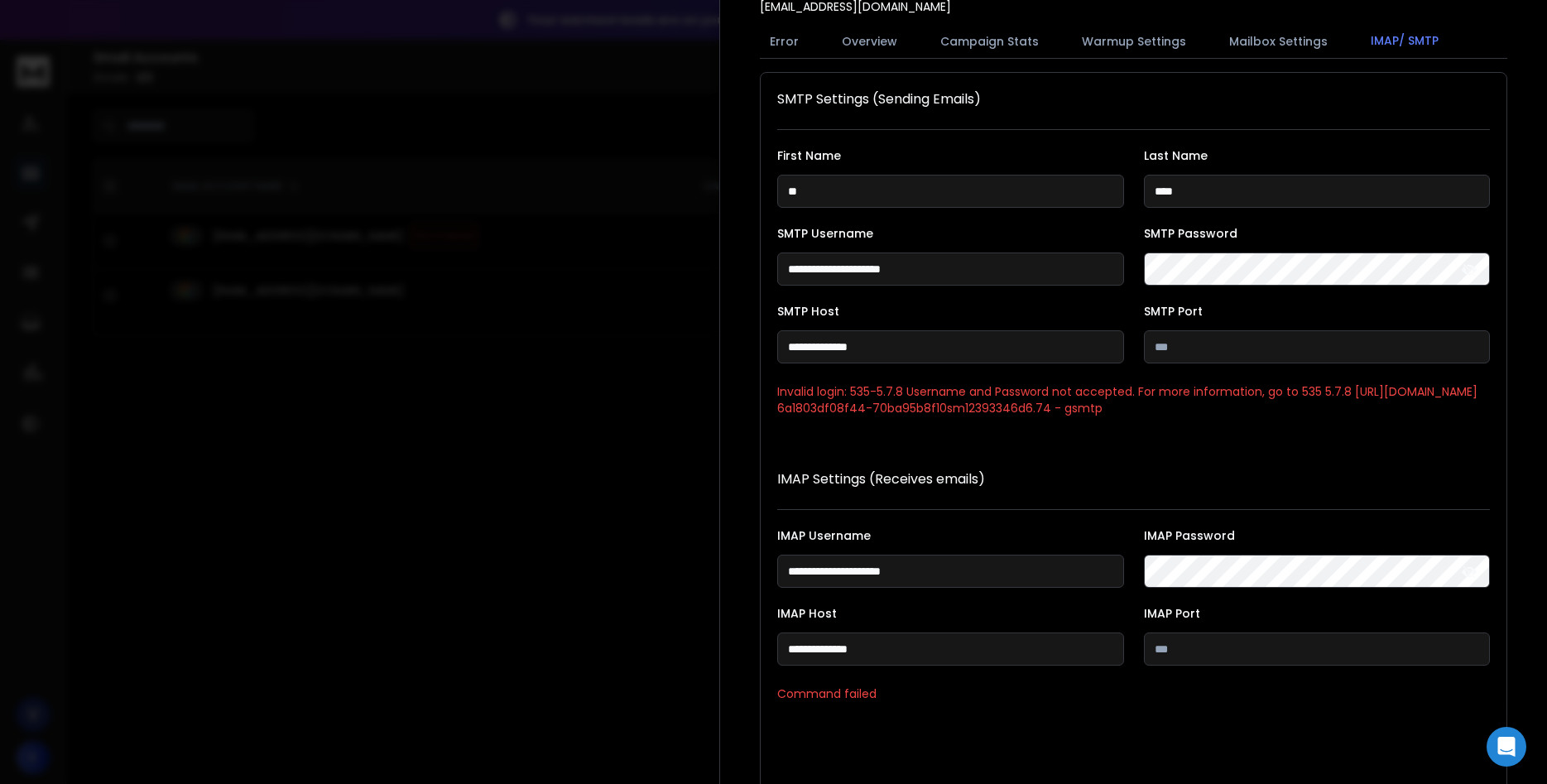
scroll to position [0, 0]
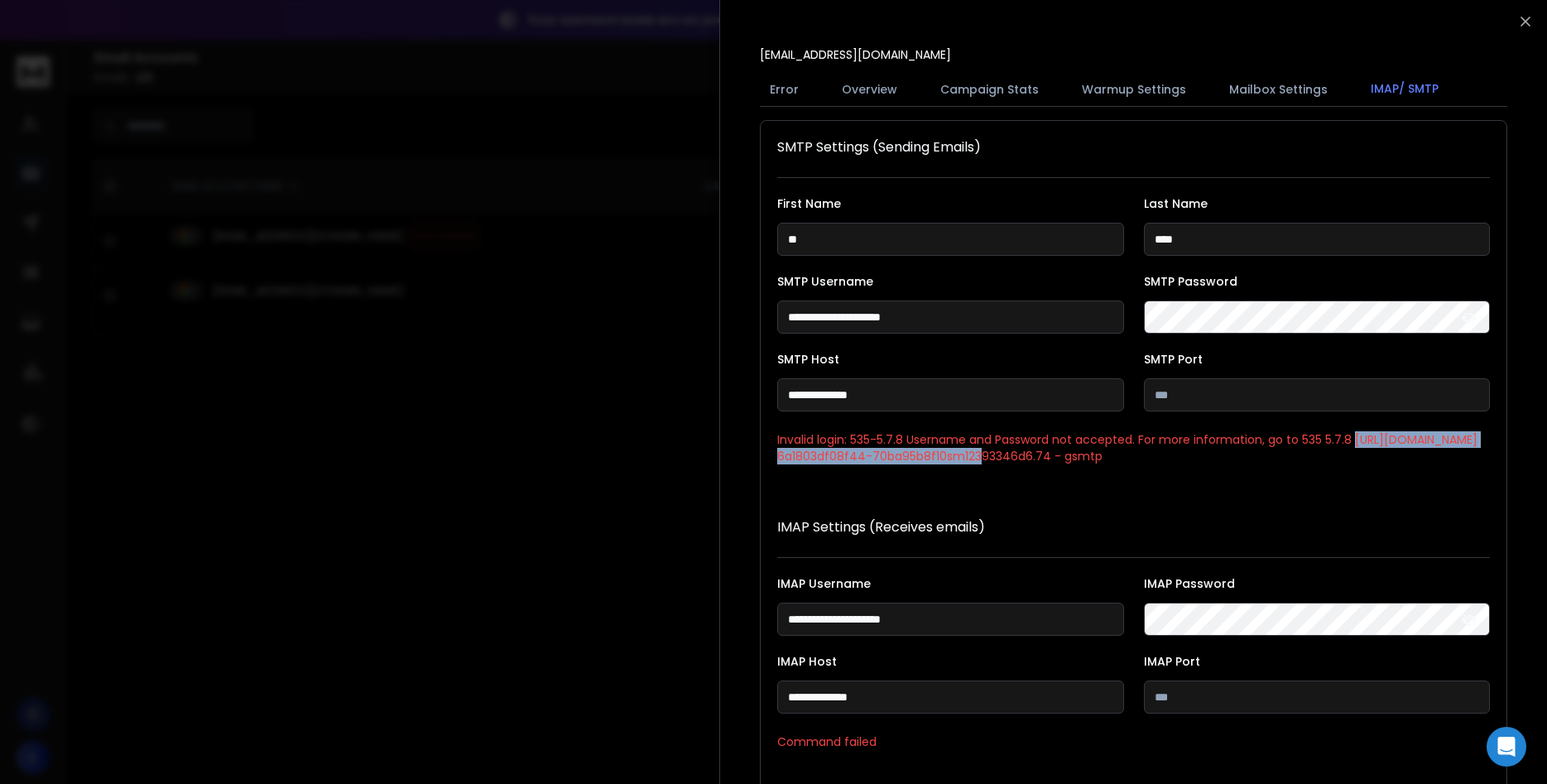
drag, startPoint x: 1356, startPoint y: 439, endPoint x: 1040, endPoint y: 453, distance: 316.3
click at [750, 453] on span "Invalid login: 535-5.7.8 Username and Password not accepted. For more informati…" at bounding box center [1133, 447] width 712 height 33
copy span "https://support.google.com/mail/?p=BadCredentials"
